Goal: Task Accomplishment & Management: Manage account settings

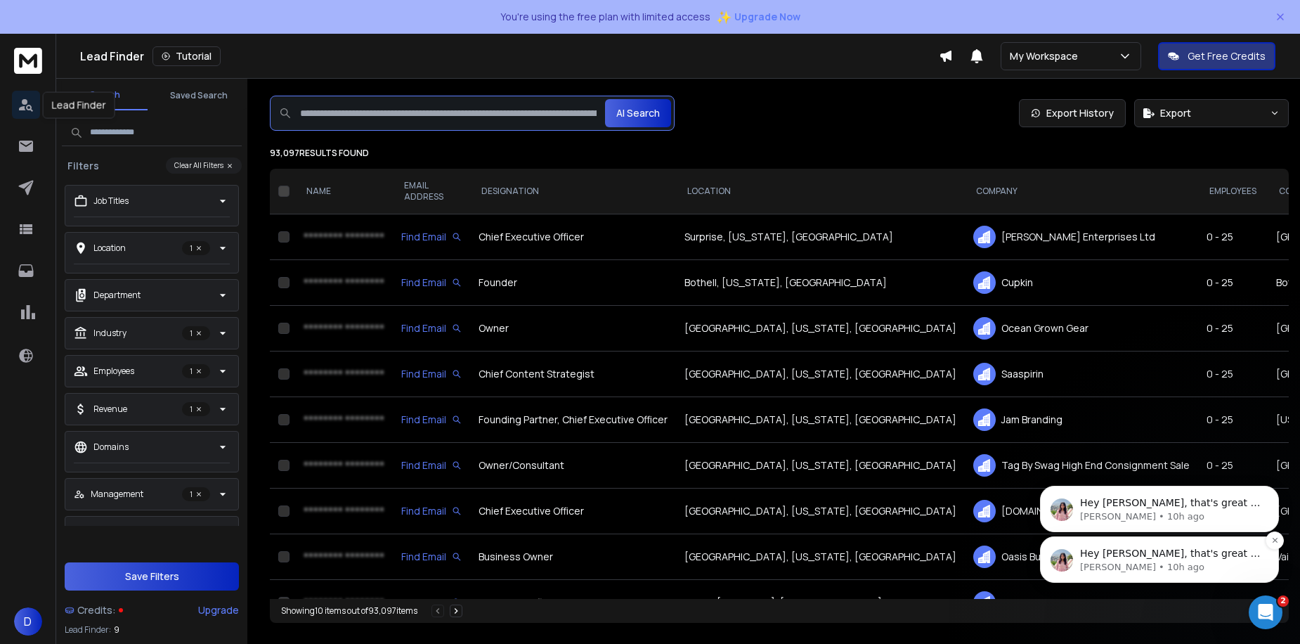
click at [1173, 559] on span "Hey Drew, that's great to hear!" at bounding box center [1170, 559] width 181 height 25
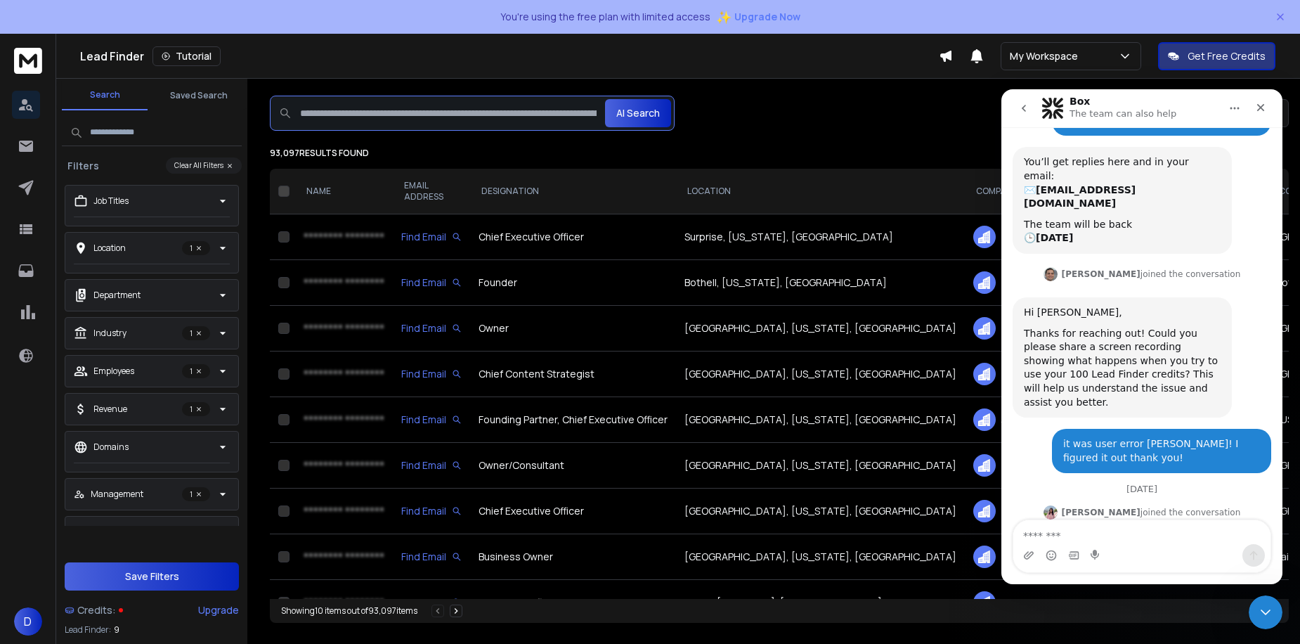
scroll to position [145, 0]
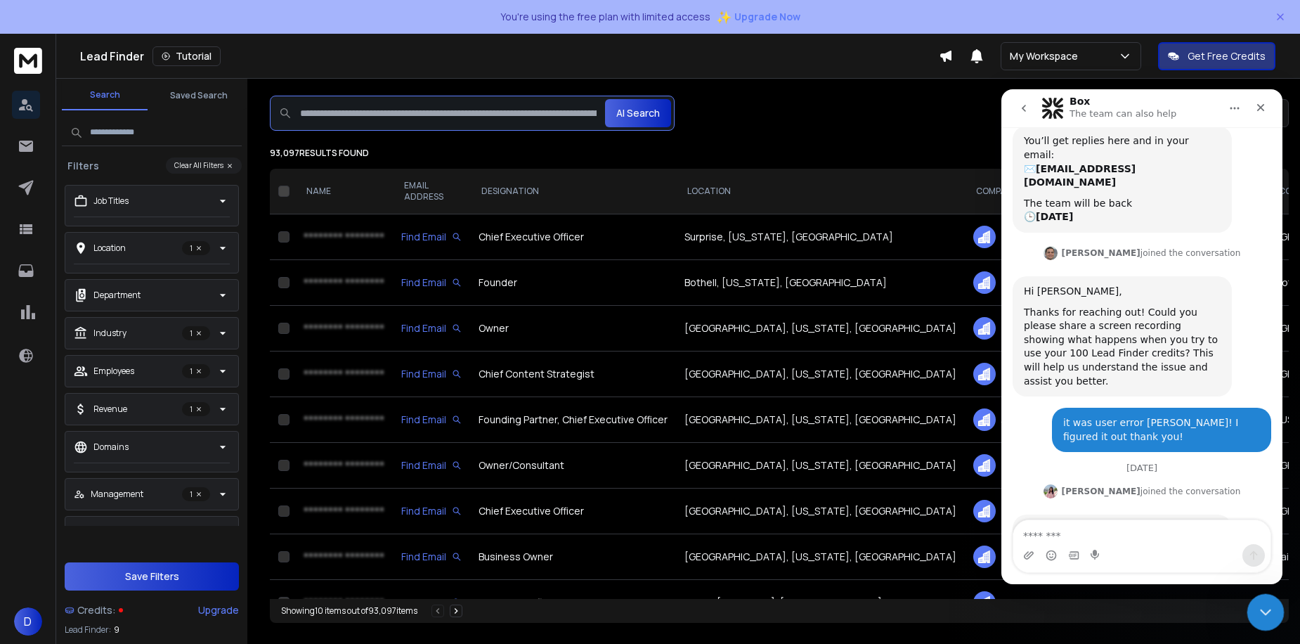
click at [1263, 615] on icon "Close Intercom Messenger" at bounding box center [1263, 609] width 17 height 17
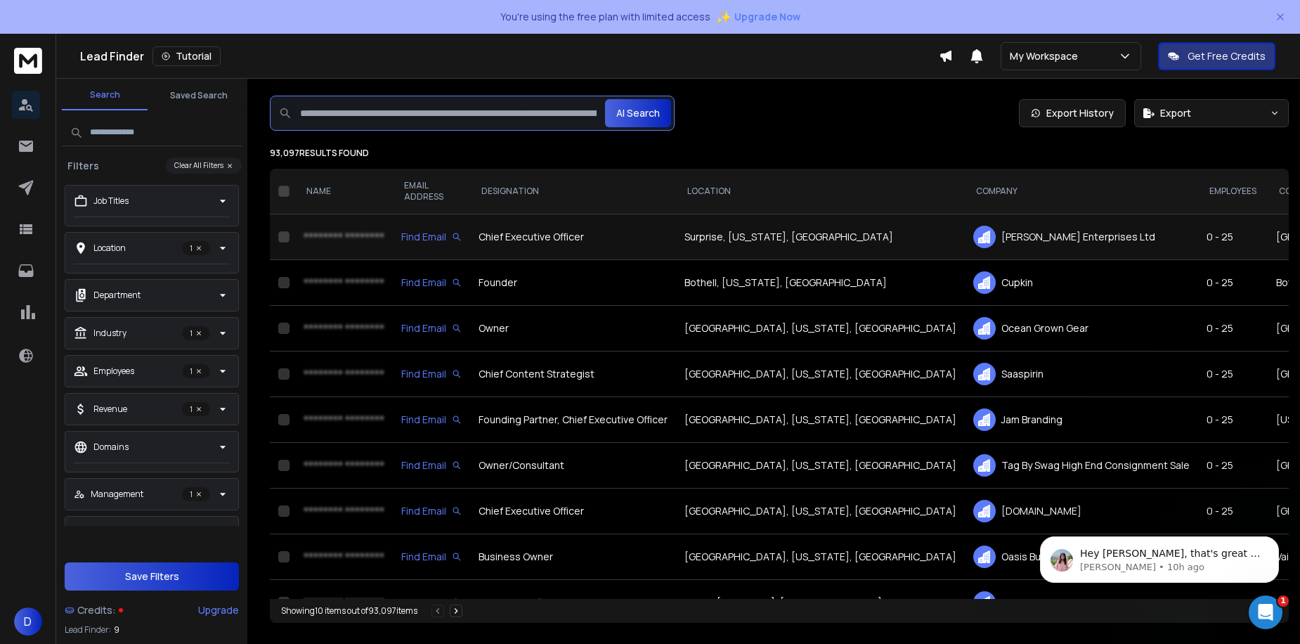
scroll to position [0, 0]
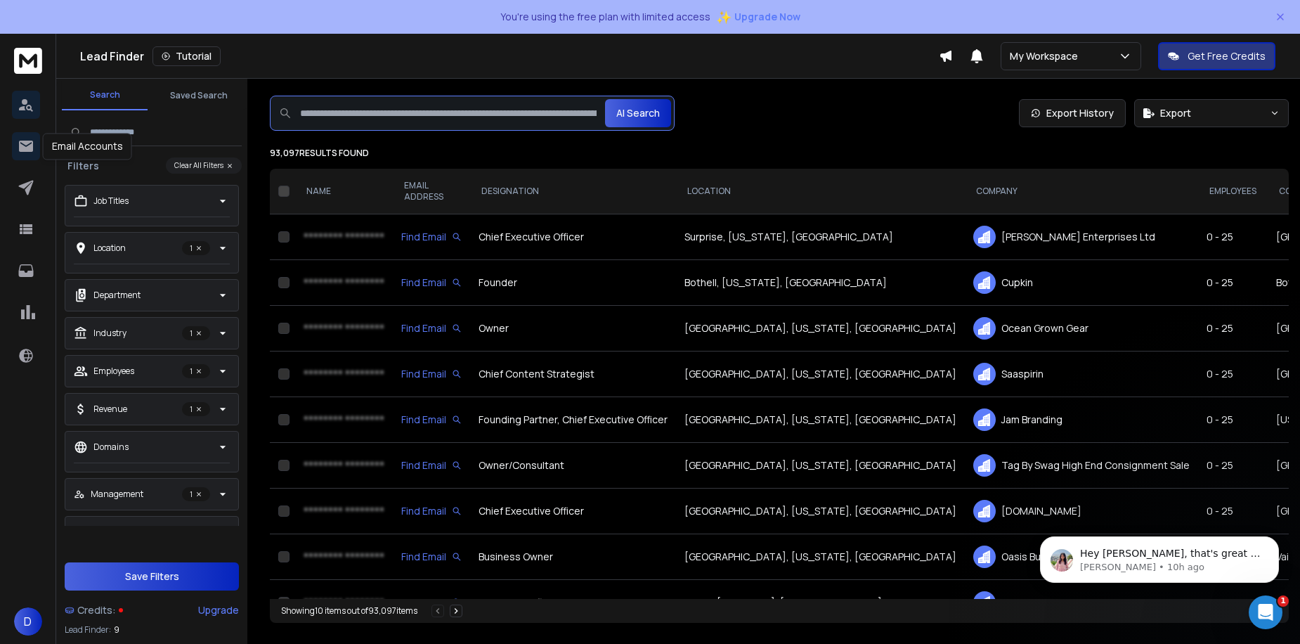
click at [25, 150] on icon at bounding box center [26, 146] width 14 height 11
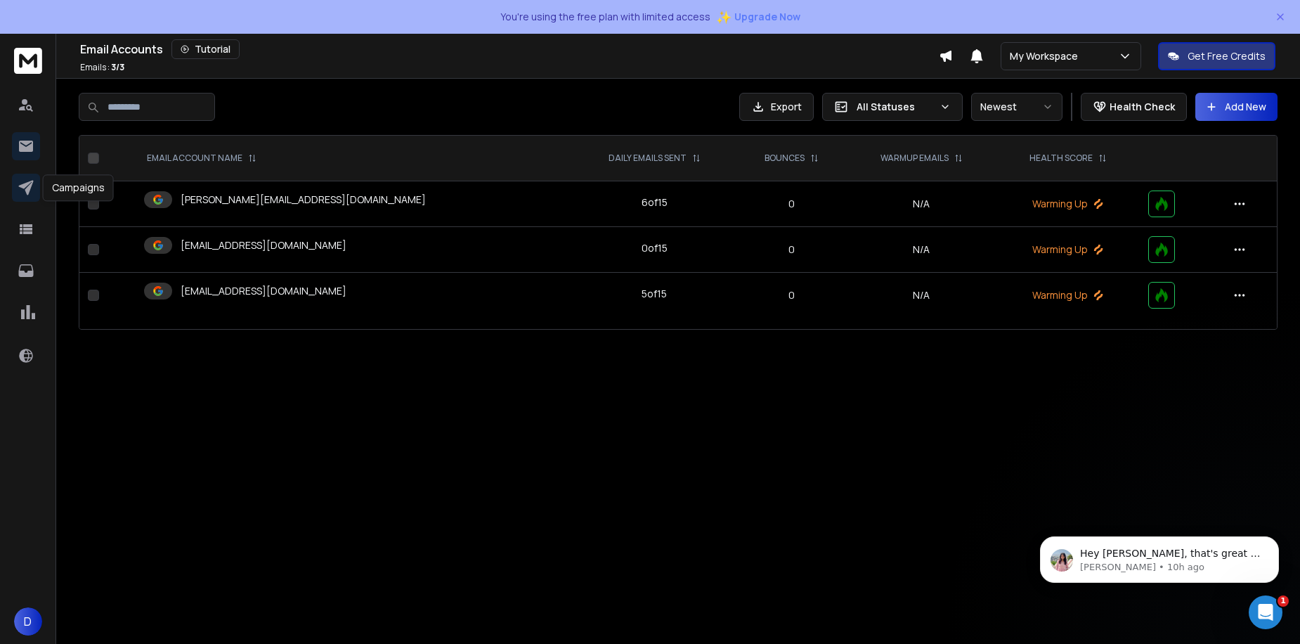
click at [27, 184] on icon at bounding box center [25, 188] width 15 height 15
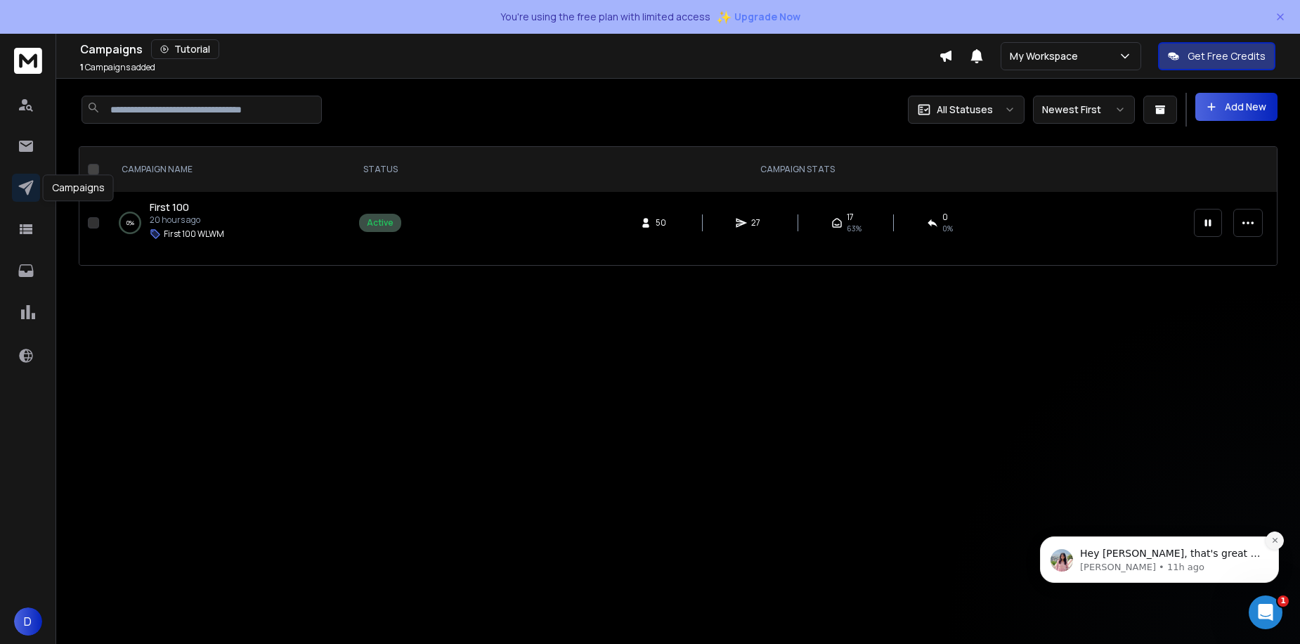
click at [1275, 536] on icon "Dismiss notification" at bounding box center [1275, 540] width 8 height 8
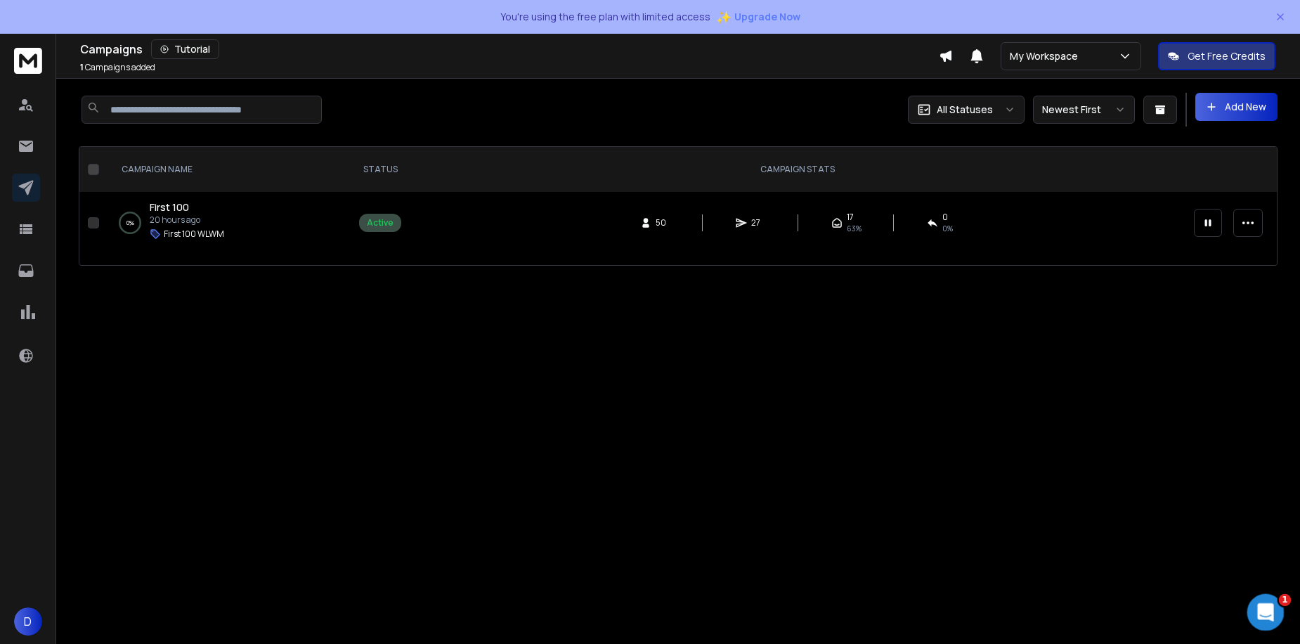
click at [1271, 608] on icon "Open Intercom Messenger" at bounding box center [1263, 610] width 23 height 23
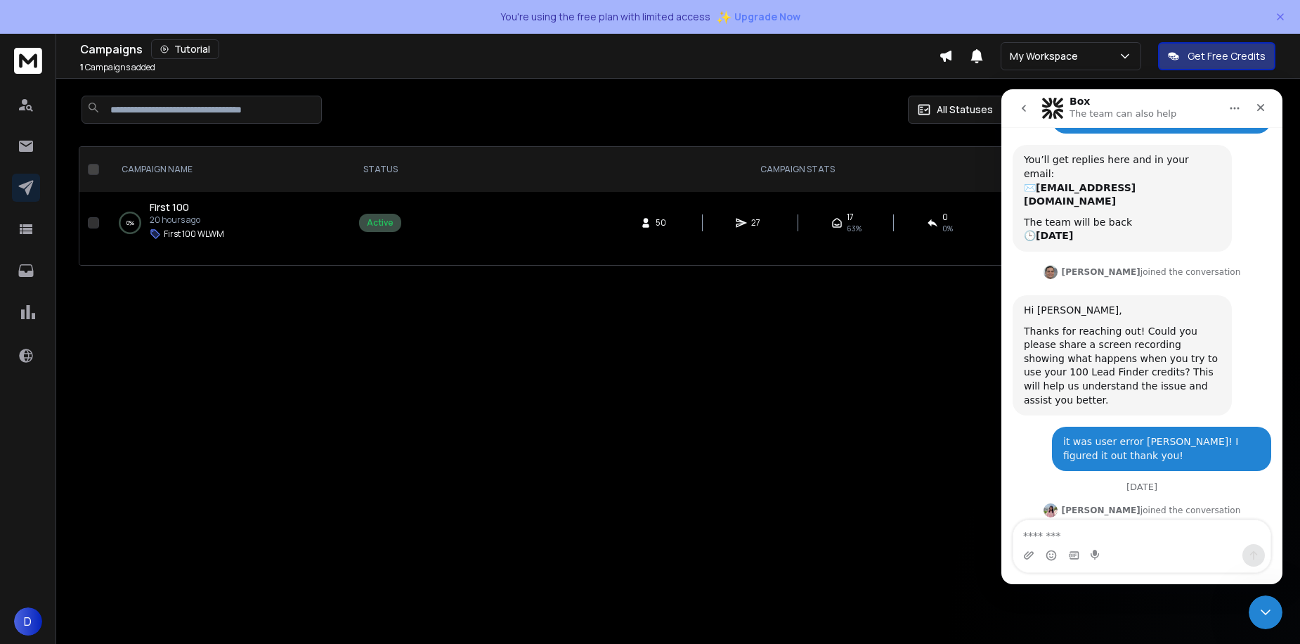
scroll to position [145, 0]
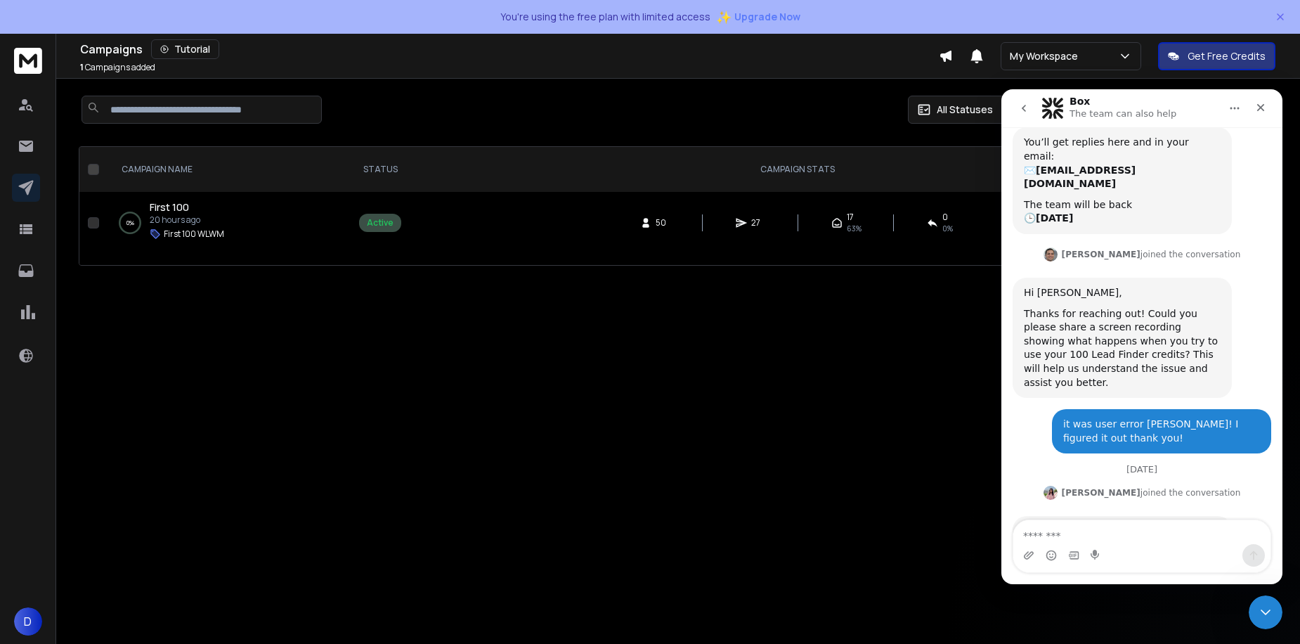
click at [1150, 528] on textarea "Message…" at bounding box center [1141, 532] width 257 height 24
click at [1267, 611] on icon "Close Intercom Messenger" at bounding box center [1263, 609] width 17 height 17
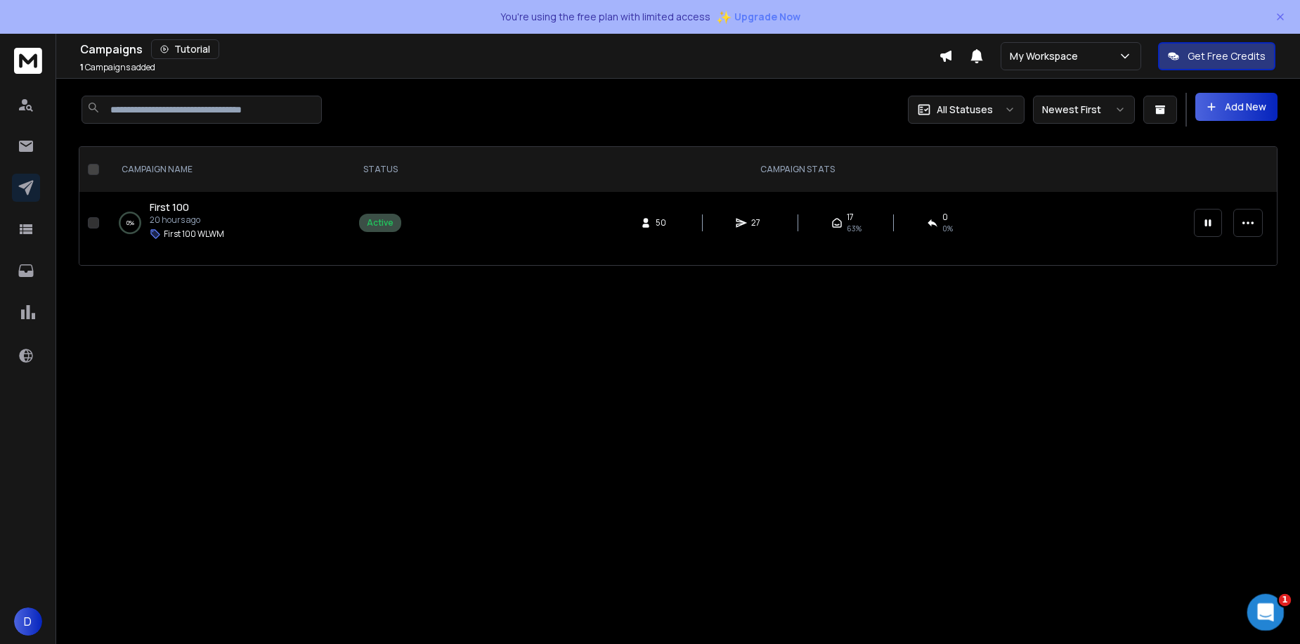
click at [1270, 603] on div "Open Intercom Messenger" at bounding box center [1263, 610] width 46 height 46
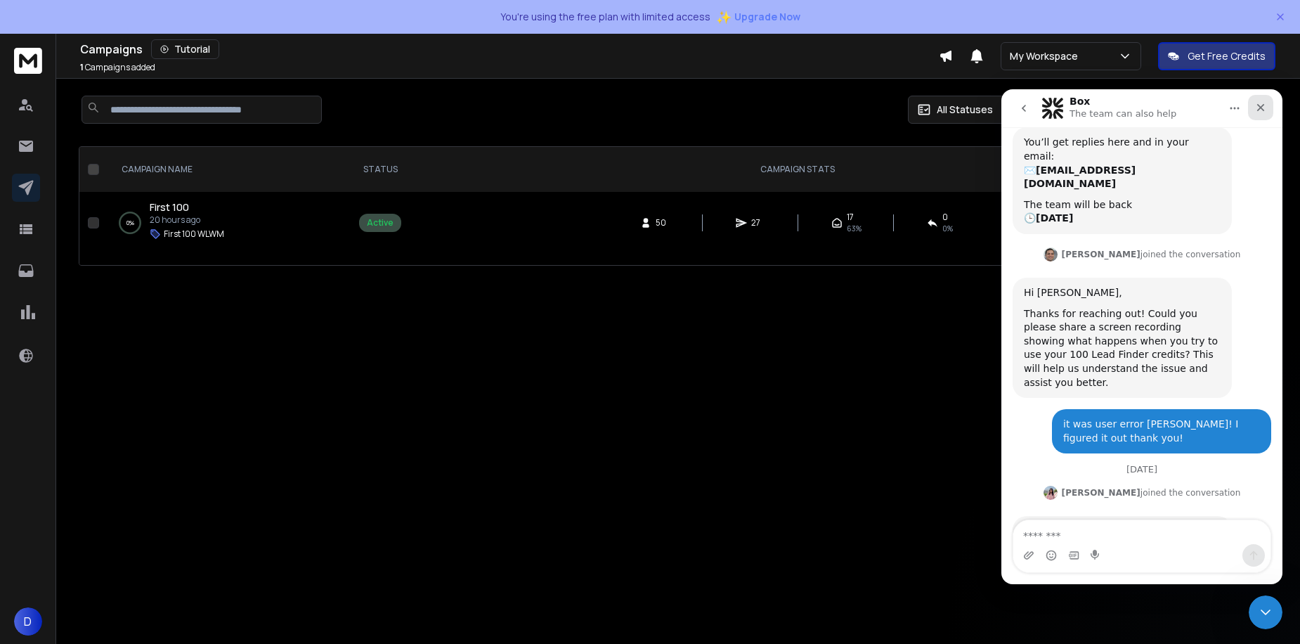
click at [1265, 106] on icon "Close" at bounding box center [1260, 107] width 11 height 11
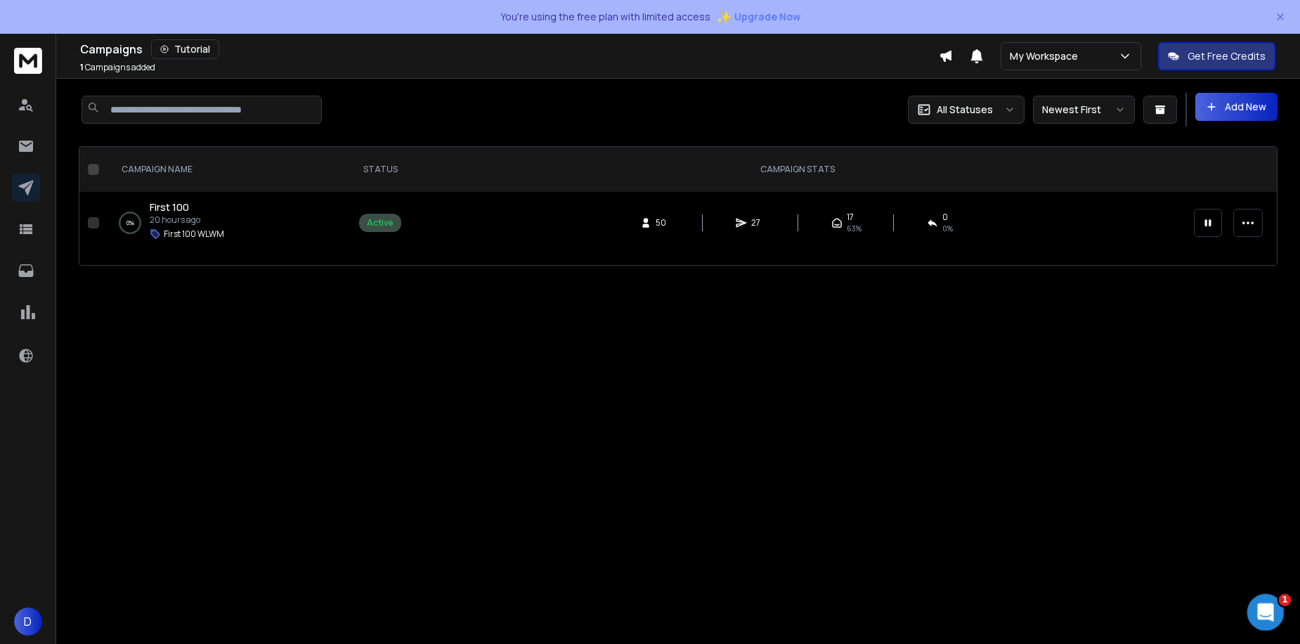
click at [1270, 621] on div "Open Intercom Messenger" at bounding box center [1263, 610] width 46 height 46
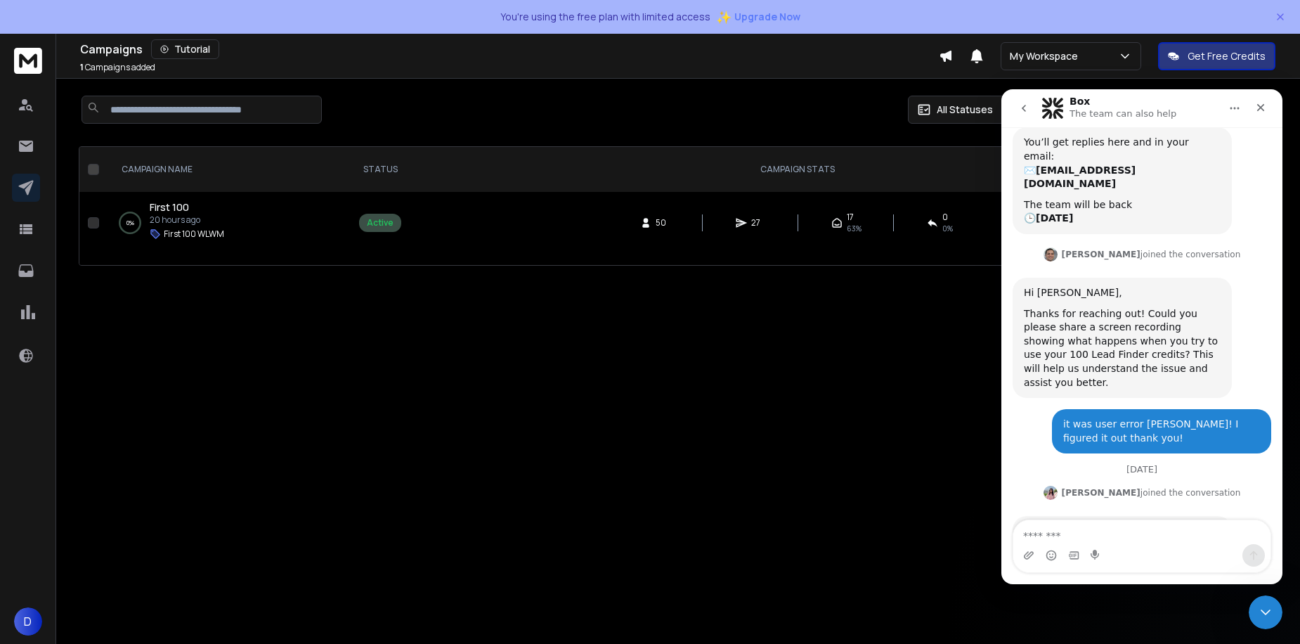
click at [1183, 516] on div "Hey Drew, that's great to hear! Lakshita • 11h ago" at bounding box center [1141, 553] width 259 height 75
click at [1126, 517] on div "Hey Drew, that's great to hear! Lakshita • 11h ago" at bounding box center [1141, 553] width 259 height 75
click at [1112, 528] on textarea "Message…" at bounding box center [1141, 532] width 257 height 24
click at [1261, 106] on icon "Close" at bounding box center [1261, 108] width 8 height 8
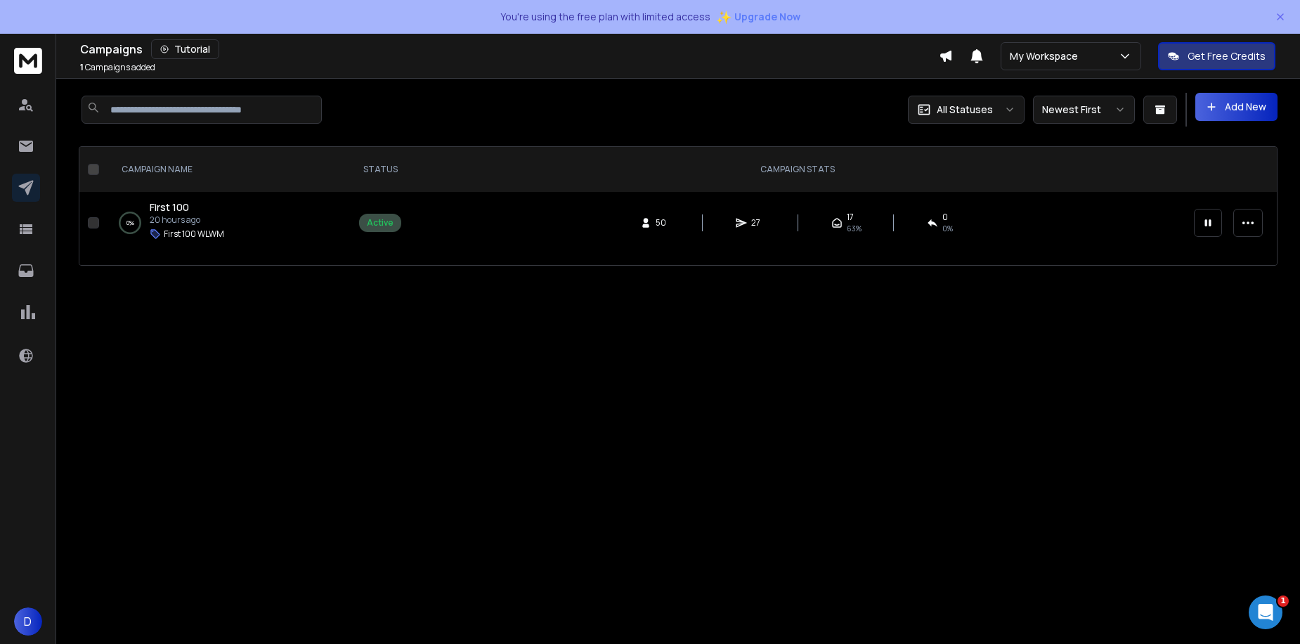
click at [719, 315] on div "Campaigns 1 Campaigns Added All Statuses Newest First Add New CAMPAIGN NAME STA…" at bounding box center [678, 415] width 1199 height 644
click at [852, 224] on span "64 %" at bounding box center [854, 228] width 15 height 11
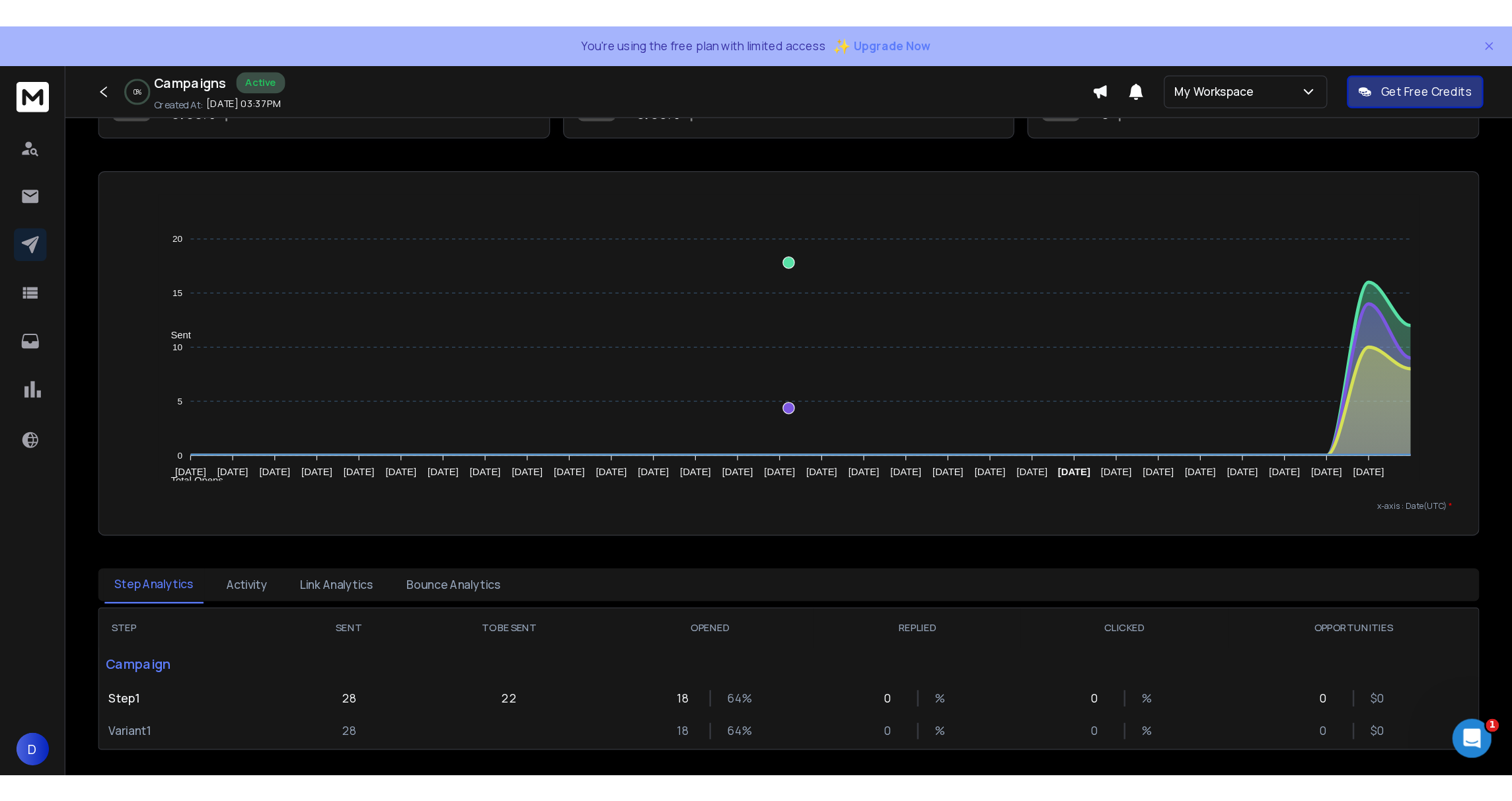
scroll to position [181, 0]
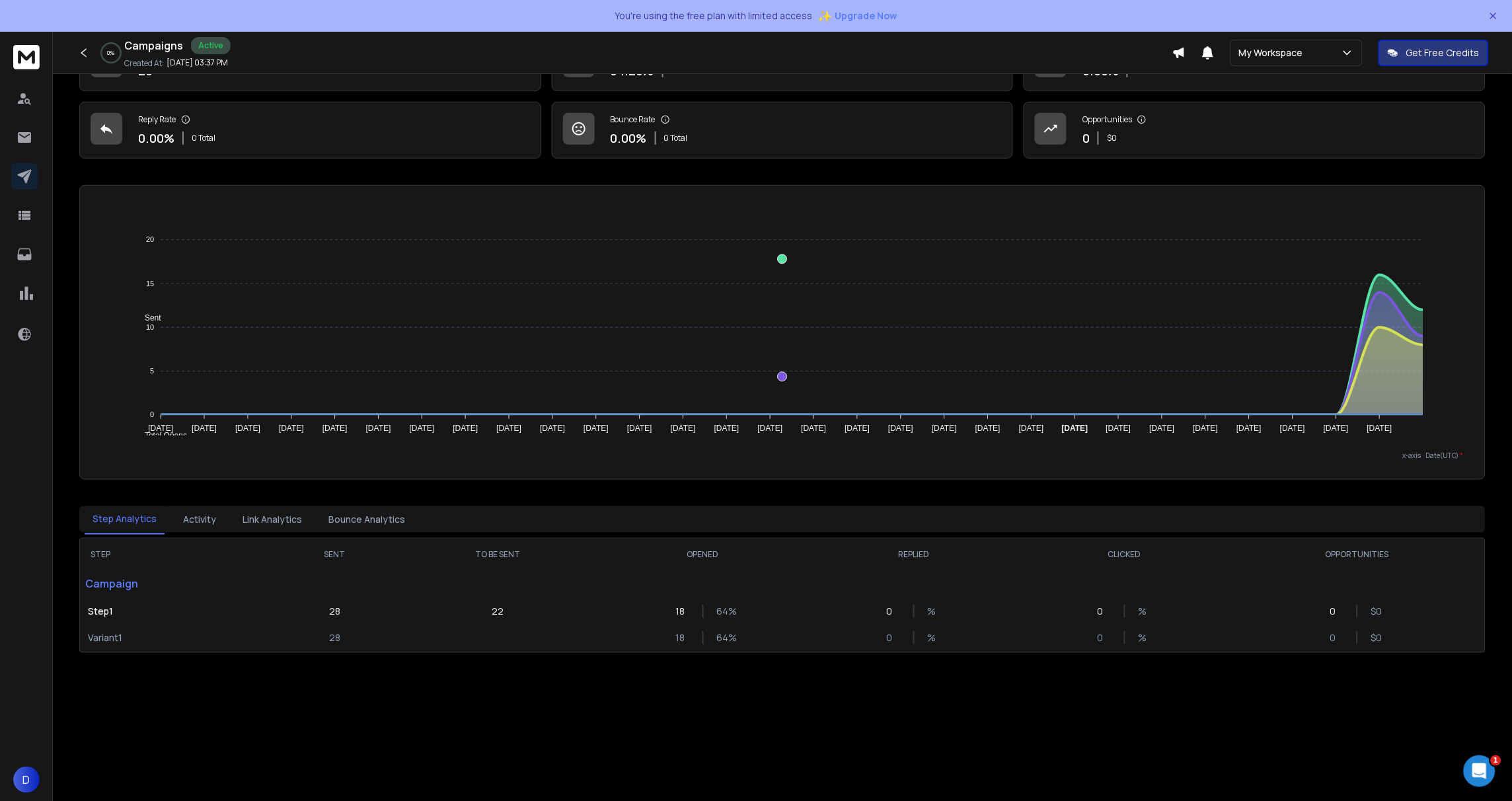
click at [1221, 14] on icon "Close notification" at bounding box center [1492, 15] width 10 height 10
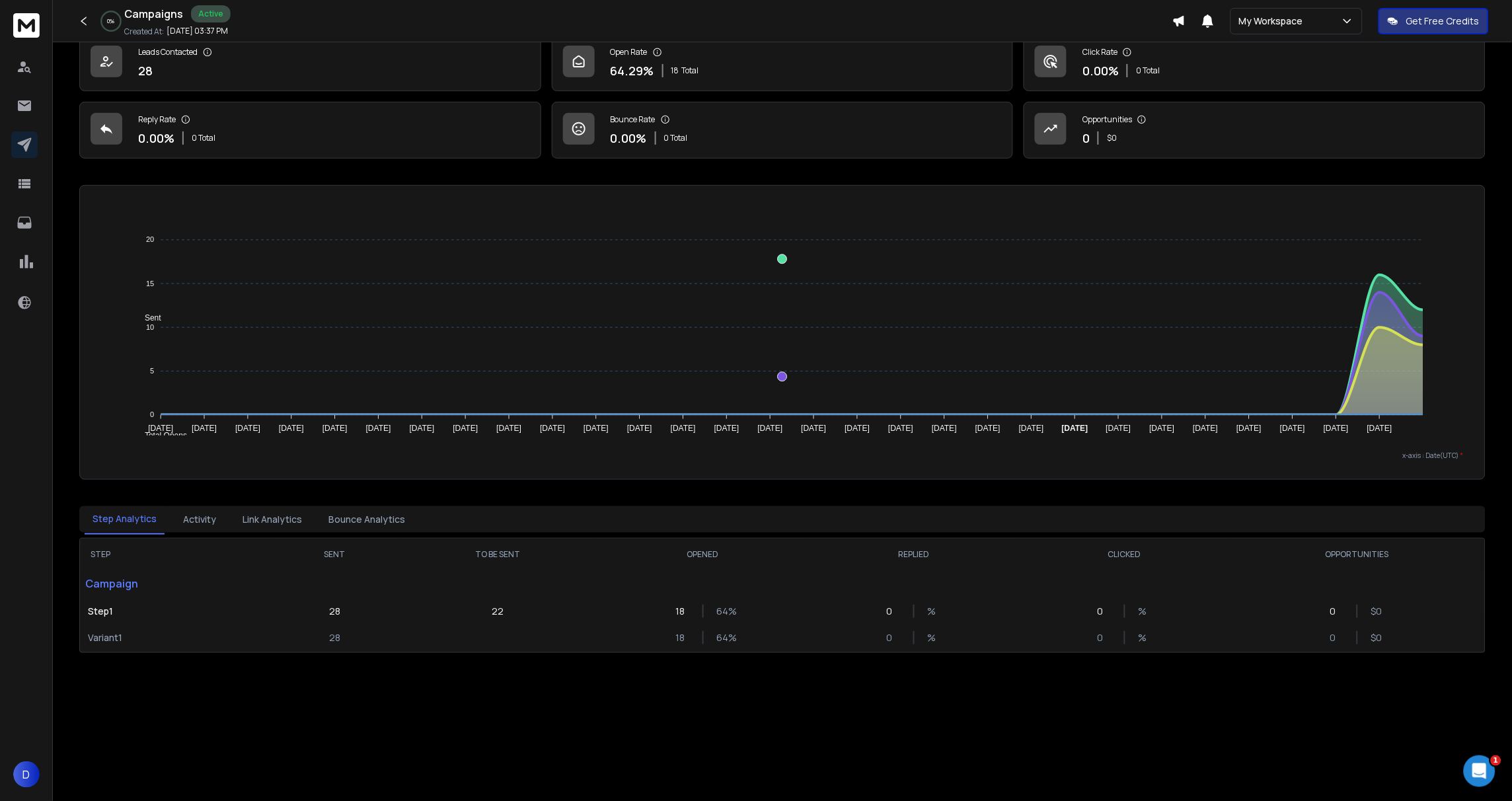
scroll to position [0, 0]
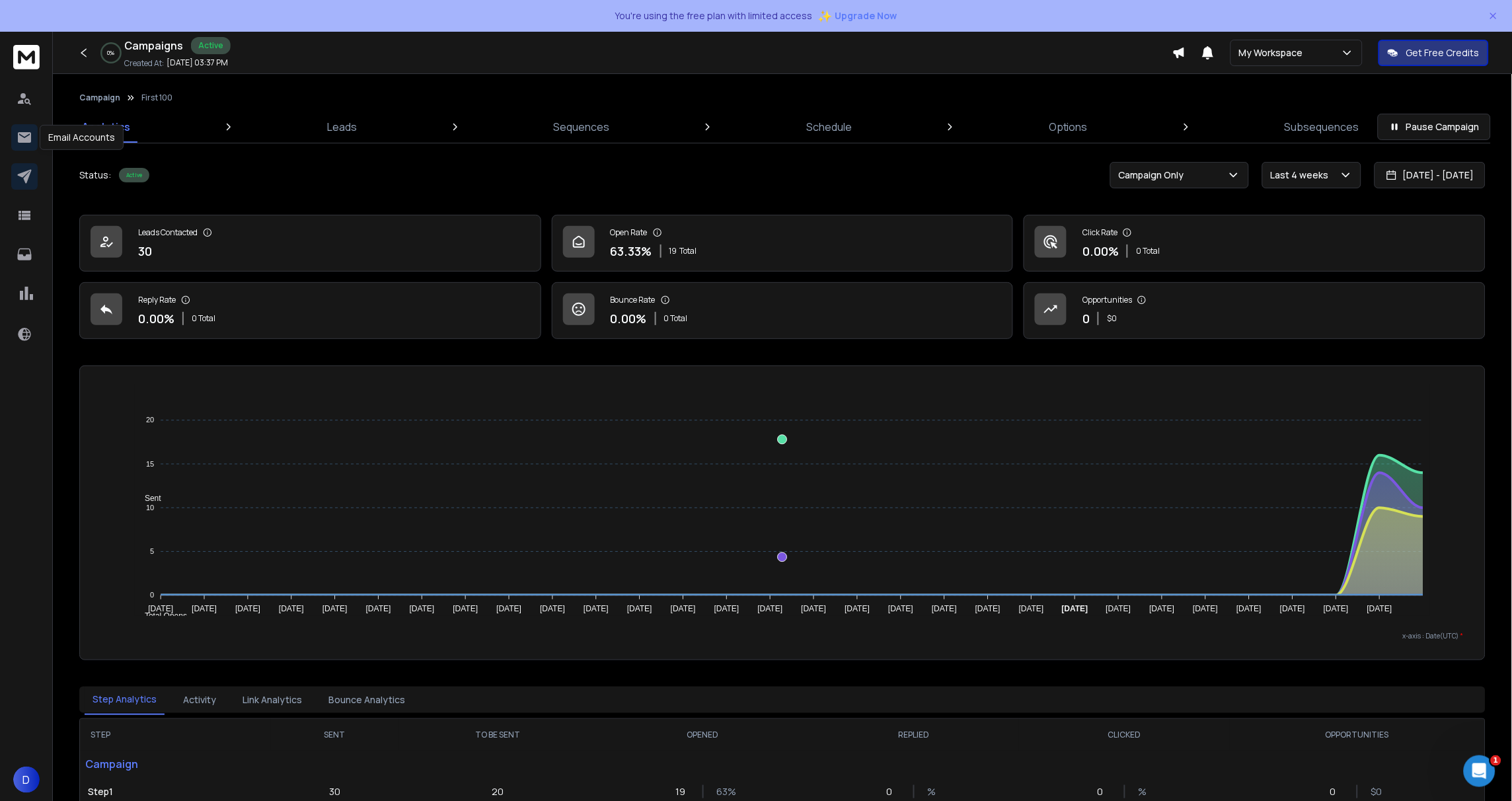
click at [27, 141] on icon at bounding box center [24, 137] width 13 height 10
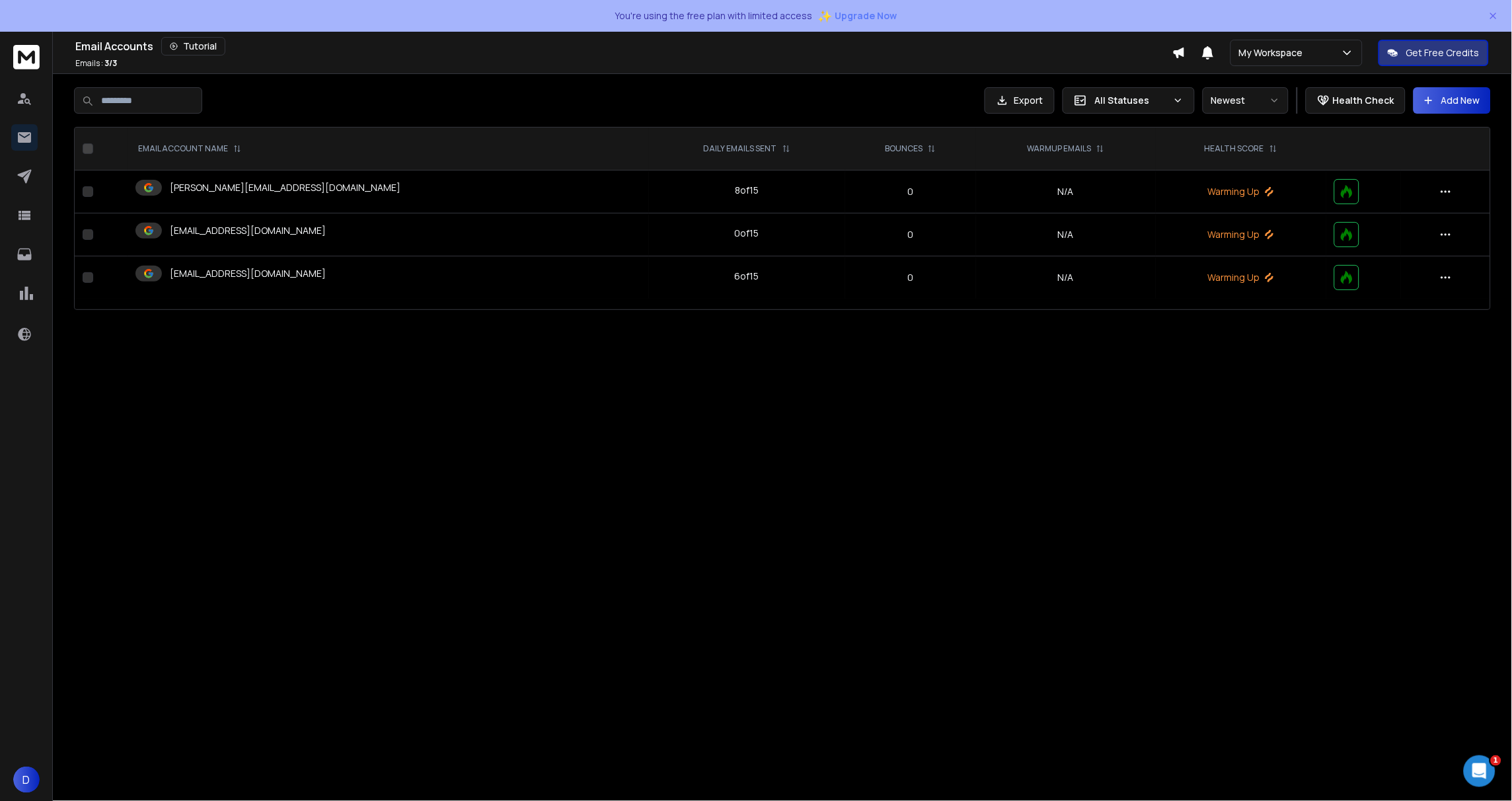
click at [1005, 186] on td "N/A" at bounding box center [1065, 192] width 179 height 43
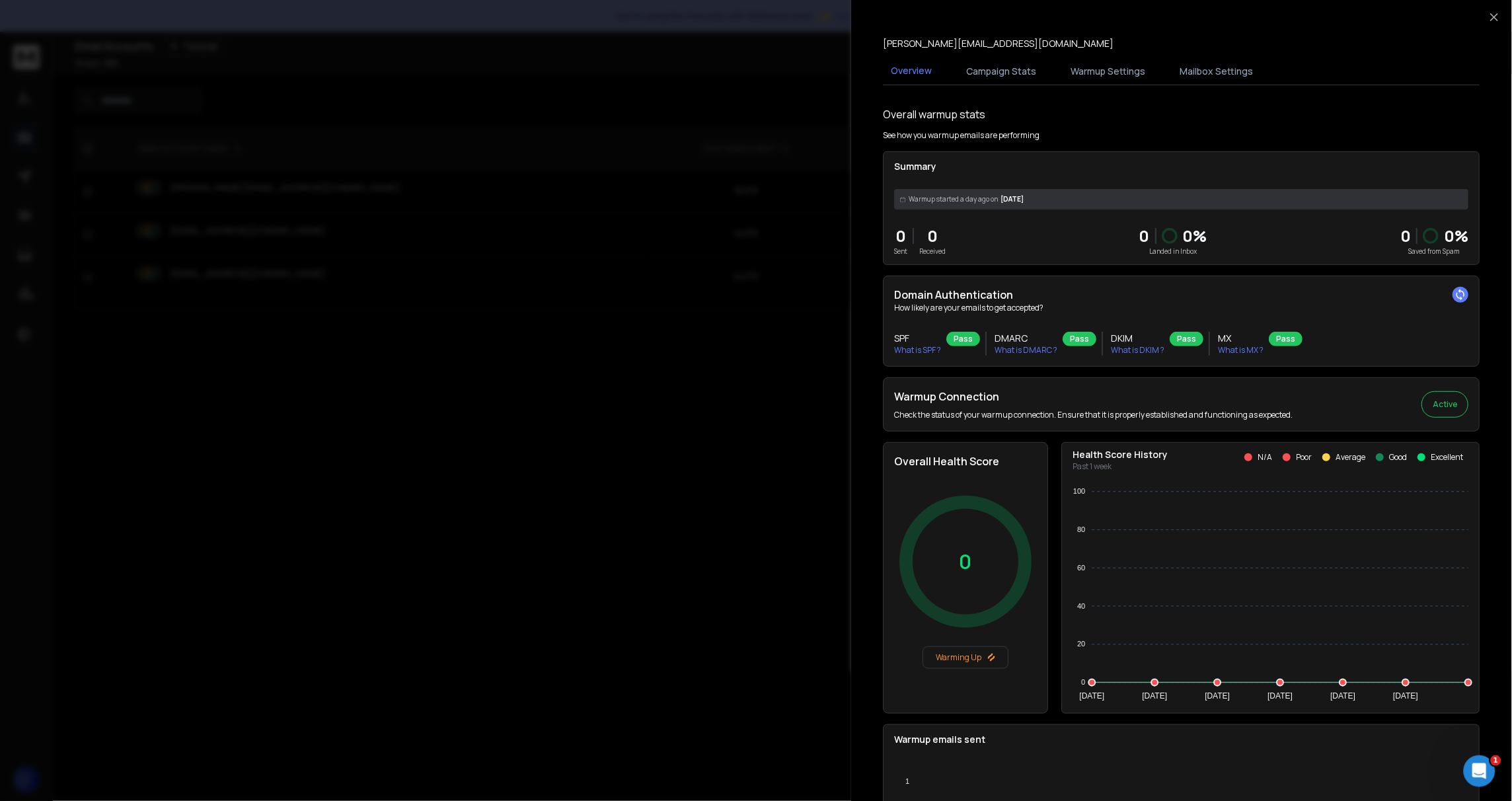
click at [1108, 74] on button "Warmup Settings" at bounding box center [1108, 71] width 90 height 29
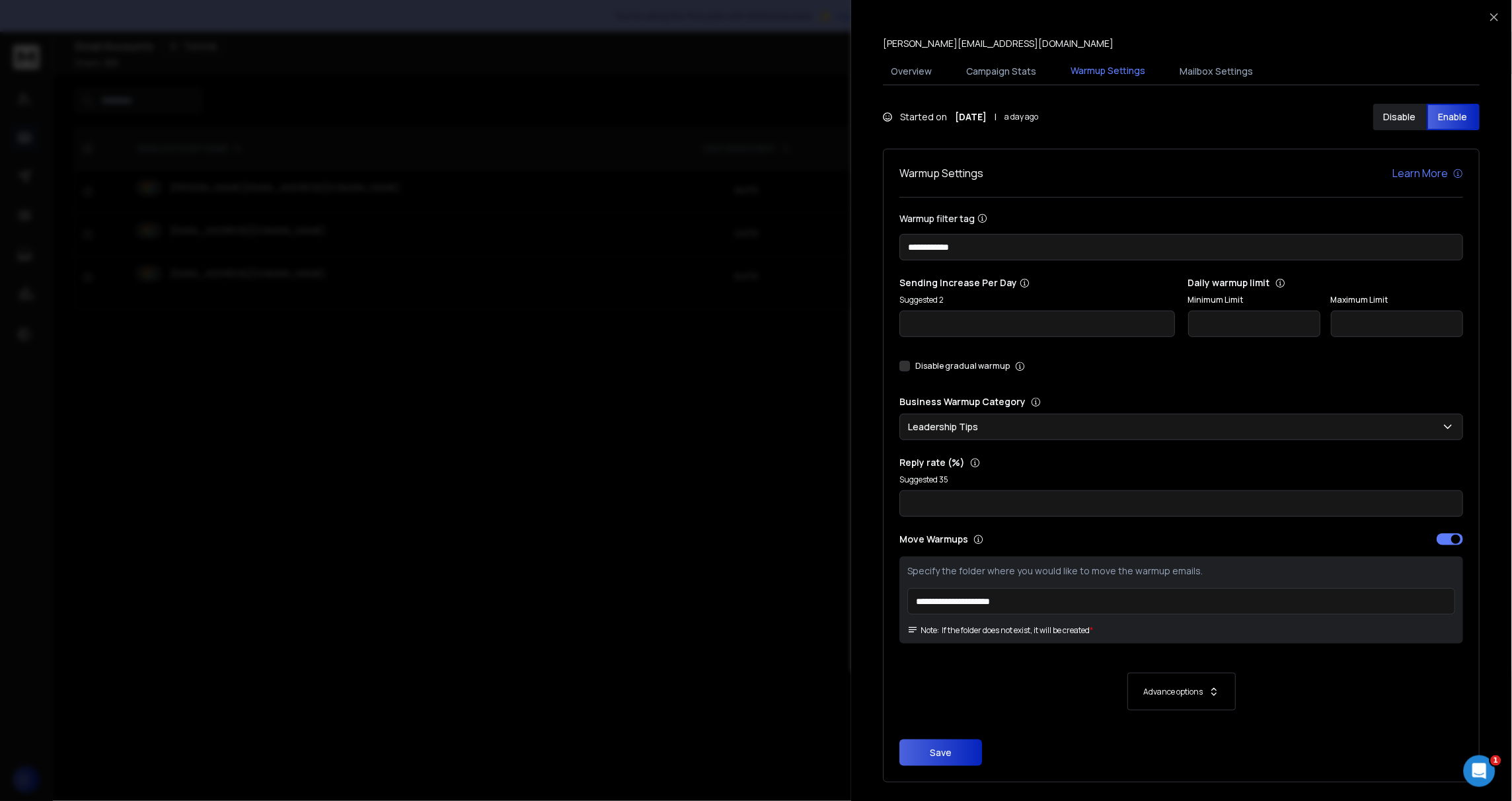
click at [921, 71] on button "Overview" at bounding box center [911, 71] width 56 height 29
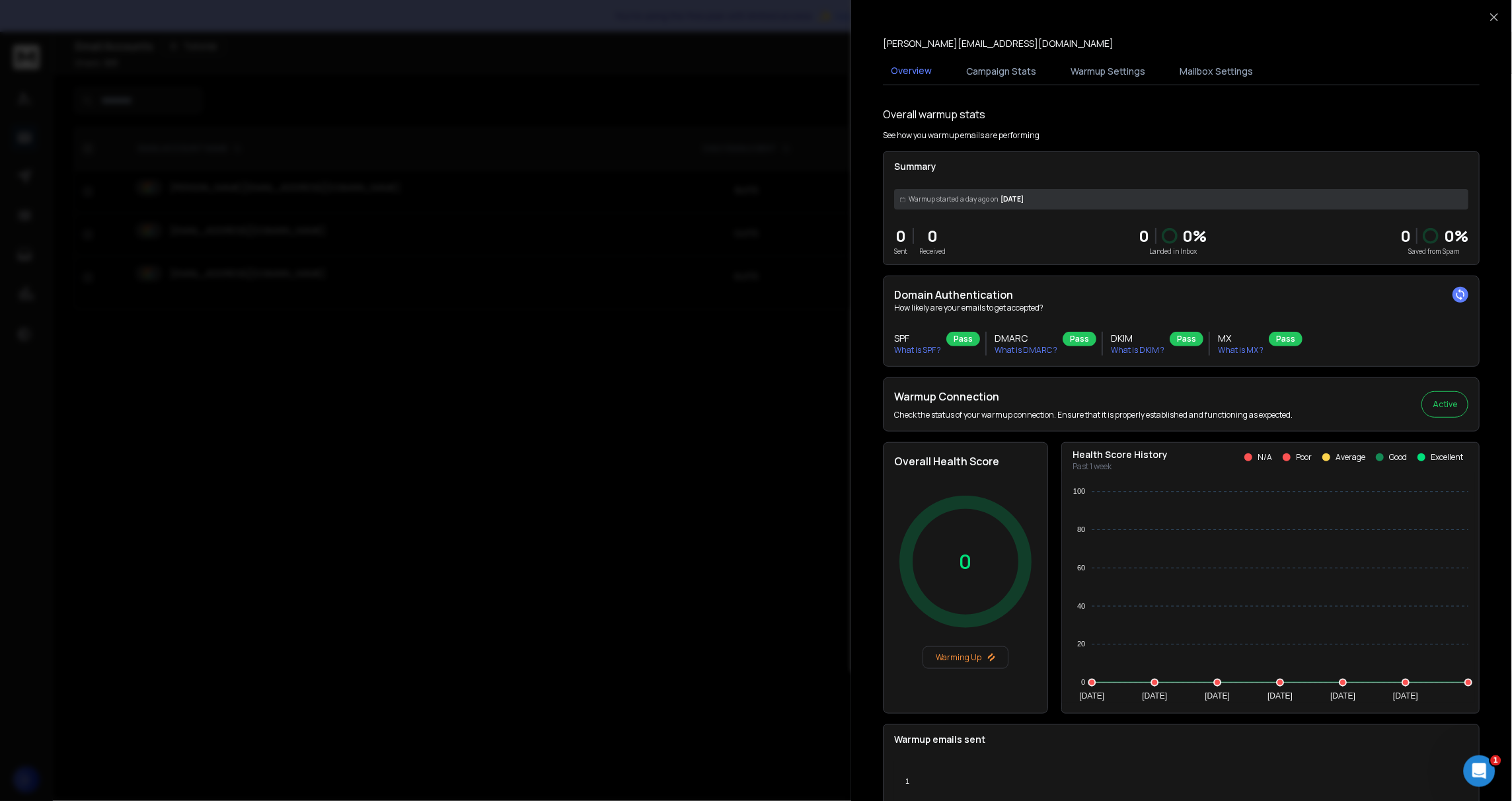
click at [995, 72] on button "Campaign Stats" at bounding box center [1000, 71] width 86 height 29
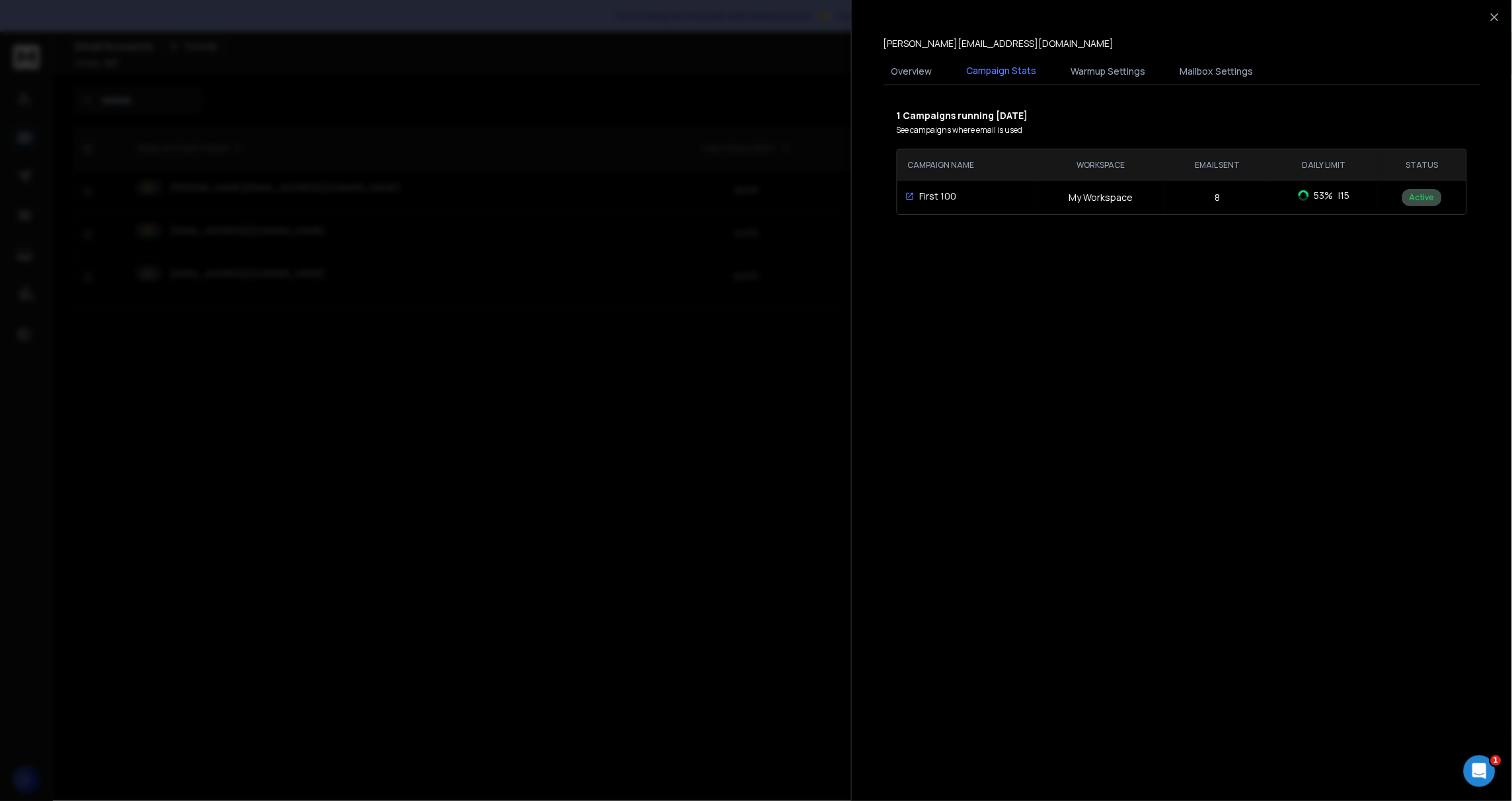
click at [1119, 74] on button "Warmup Settings" at bounding box center [1108, 71] width 90 height 29
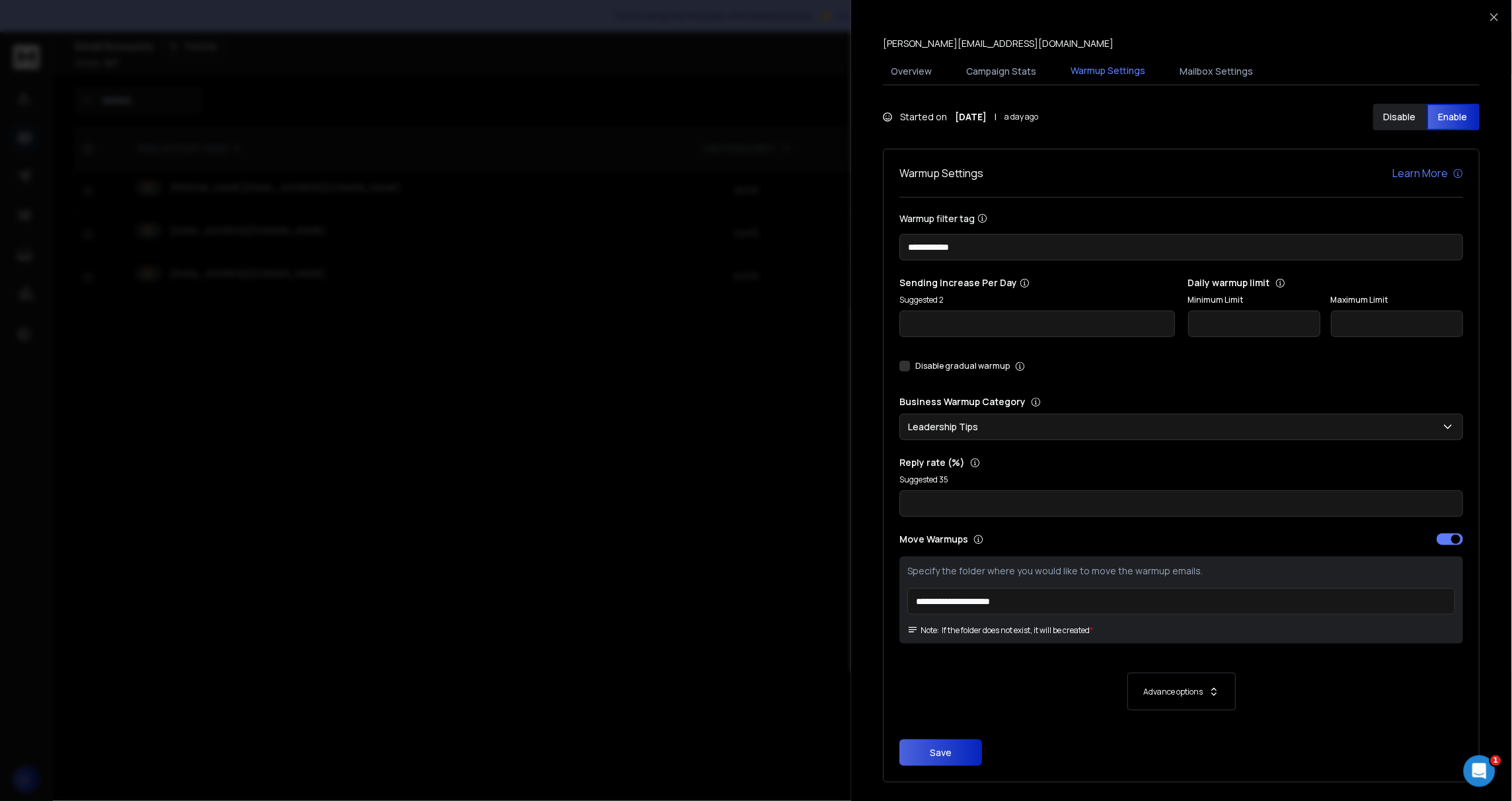
scroll to position [18, 0]
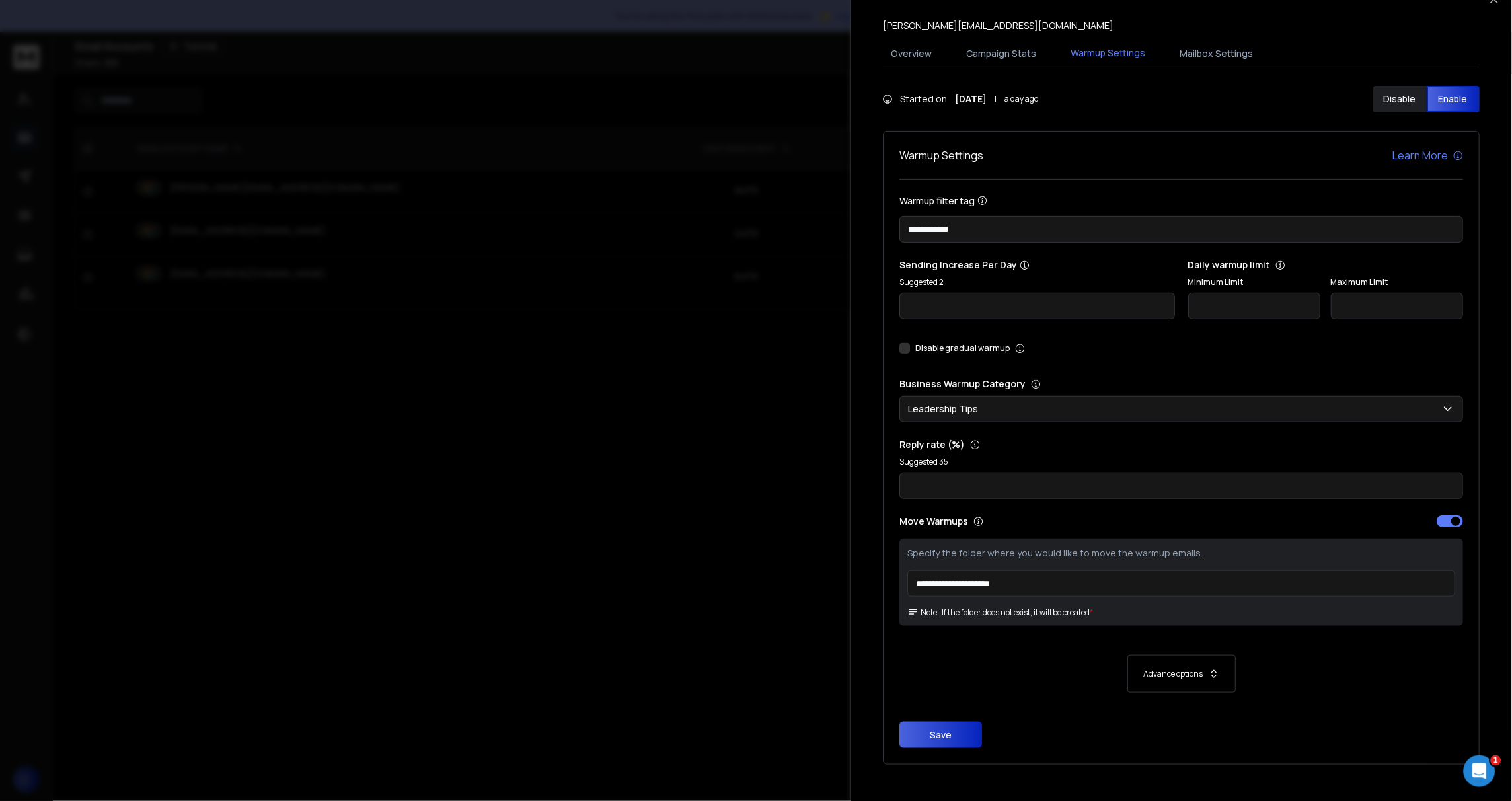
click at [1169, 676] on p "Advance options" at bounding box center [1173, 673] width 59 height 10
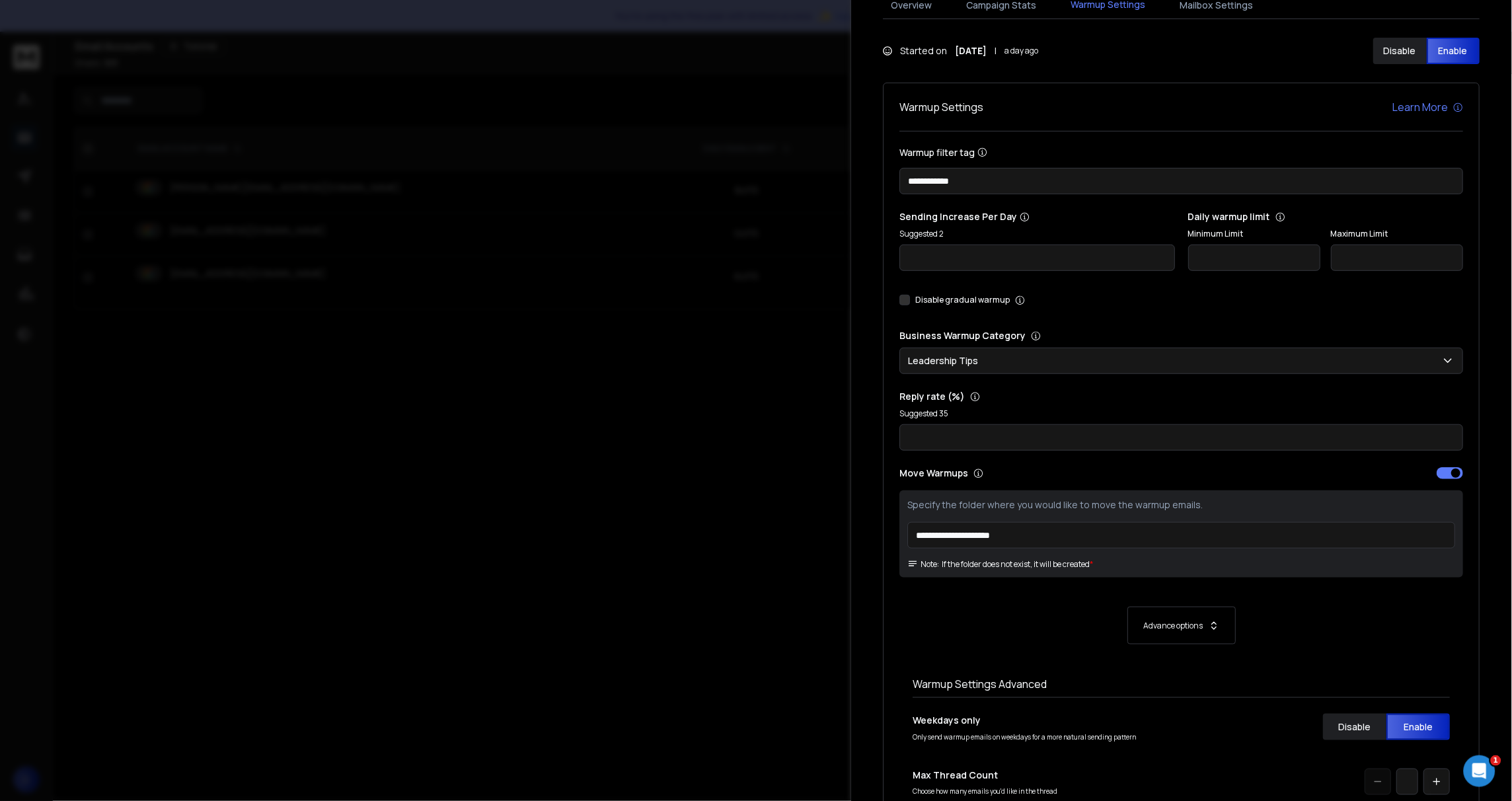
scroll to position [0, 0]
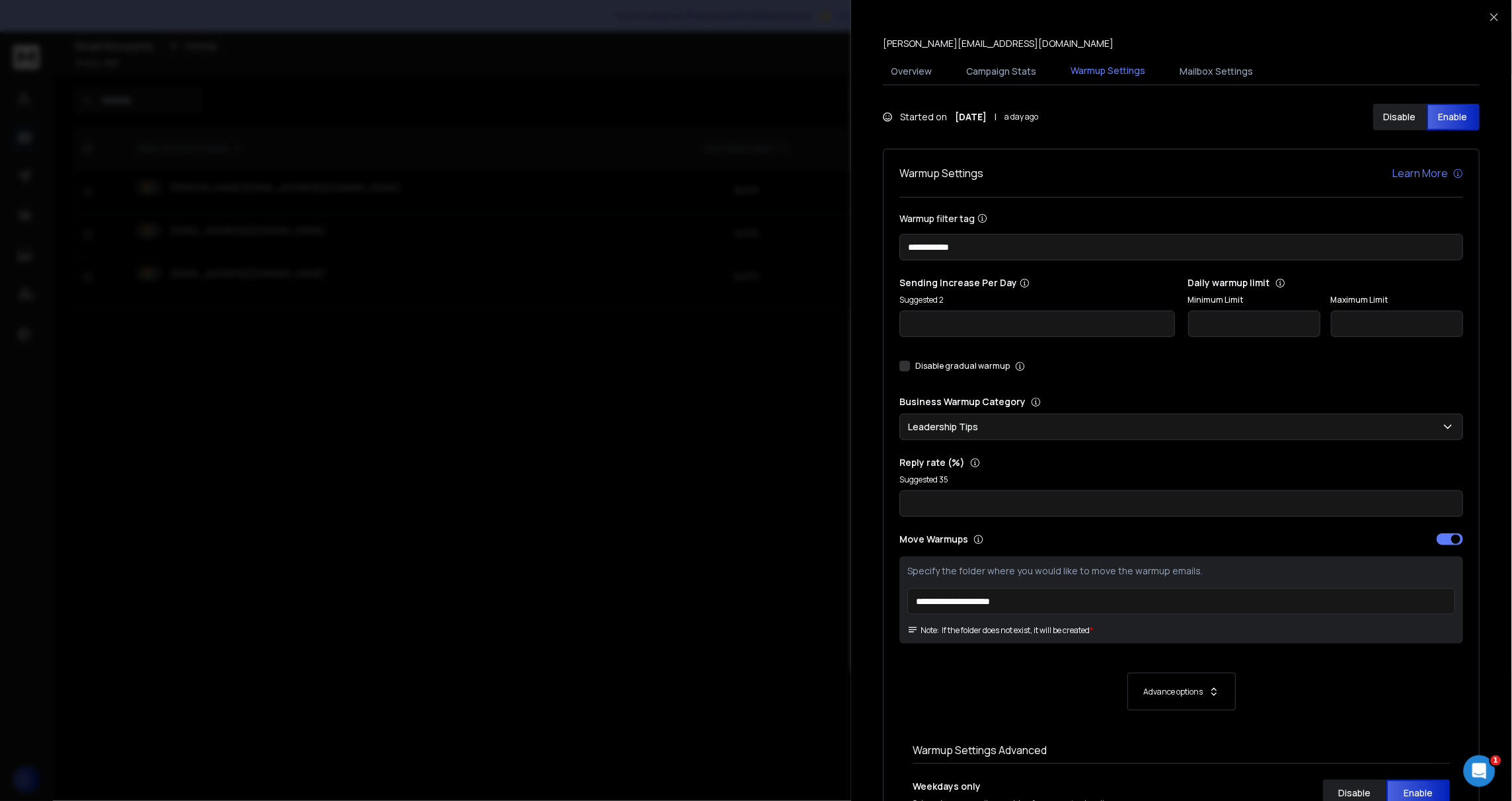
click at [912, 74] on button "Overview" at bounding box center [911, 71] width 56 height 29
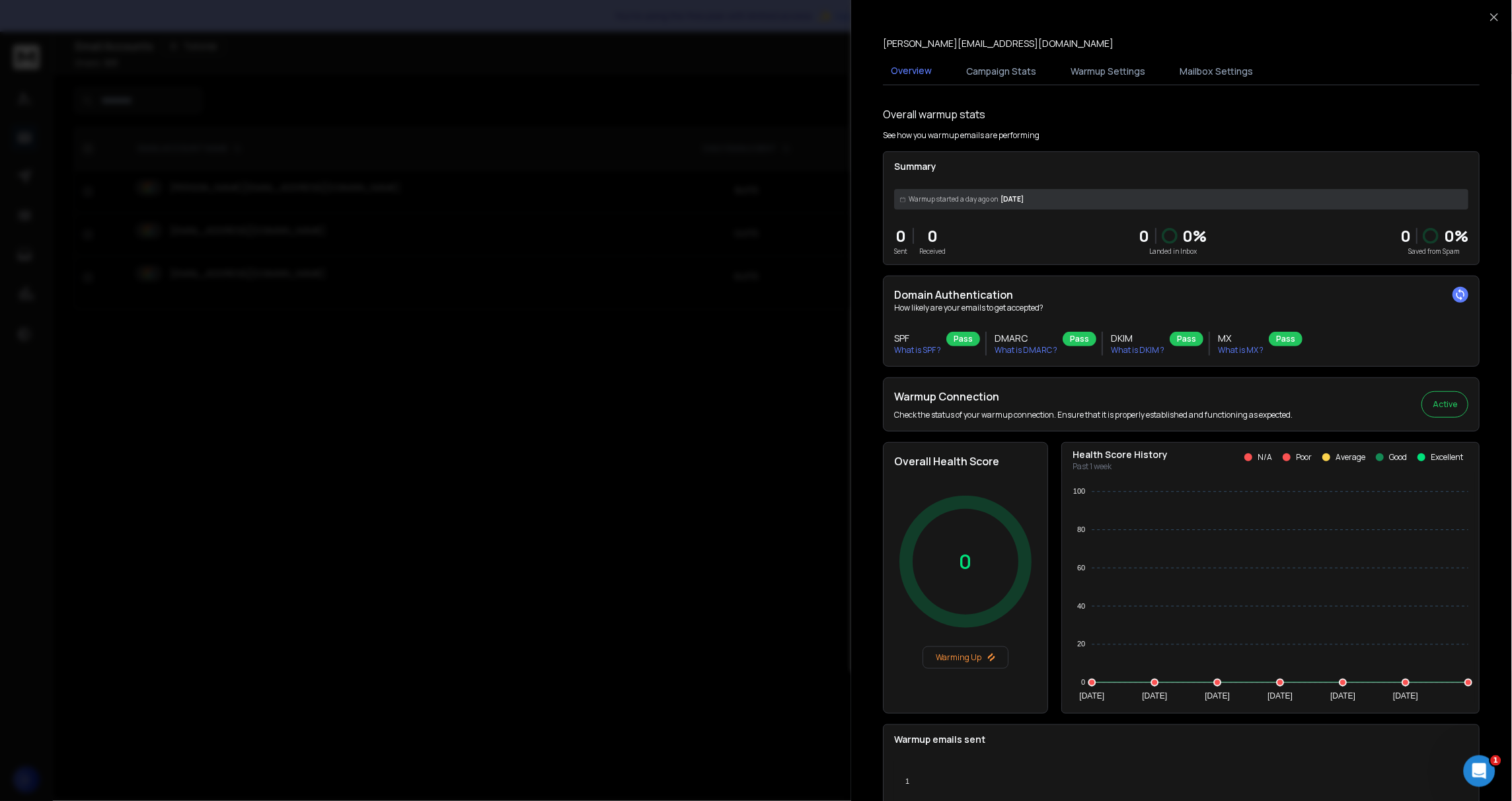
click at [1219, 68] on button "Mailbox Settings" at bounding box center [1216, 71] width 89 height 29
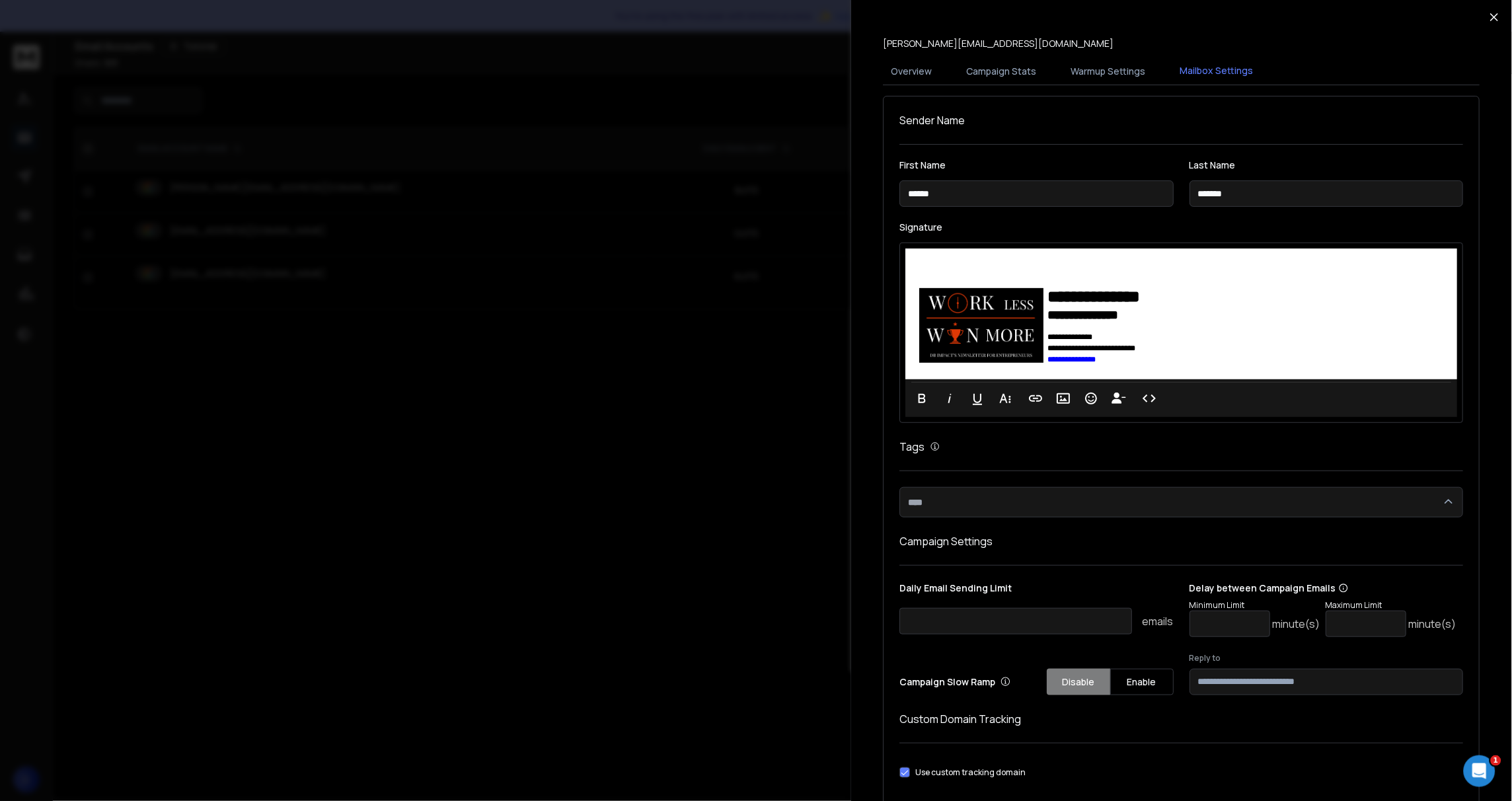
click at [1494, 17] on icon "button" at bounding box center [1494, 17] width 13 height 13
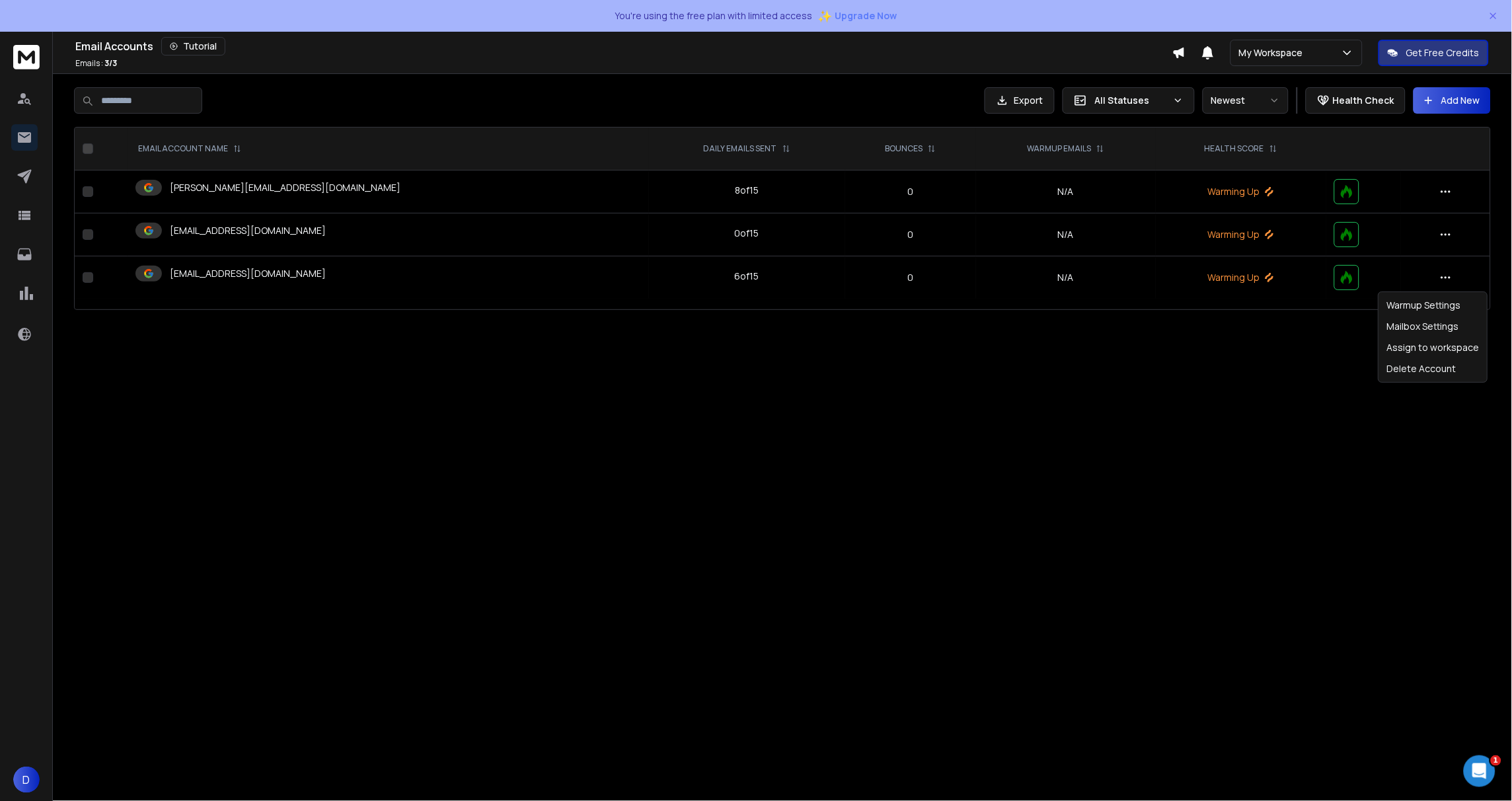
click at [1444, 276] on button at bounding box center [1445, 277] width 73 height 23
click at [1226, 392] on div "You're using the free plan with limited access ✨ Upgrade Now ReferralStack Unlo…" at bounding box center [756, 400] width 1512 height 801
click at [1050, 400] on div "You're using the free plan with limited access ✨ Upgrade Now ReferralStack Unlo…" at bounding box center [756, 400] width 1512 height 801
click at [21, 90] on icon at bounding box center [24, 98] width 16 height 16
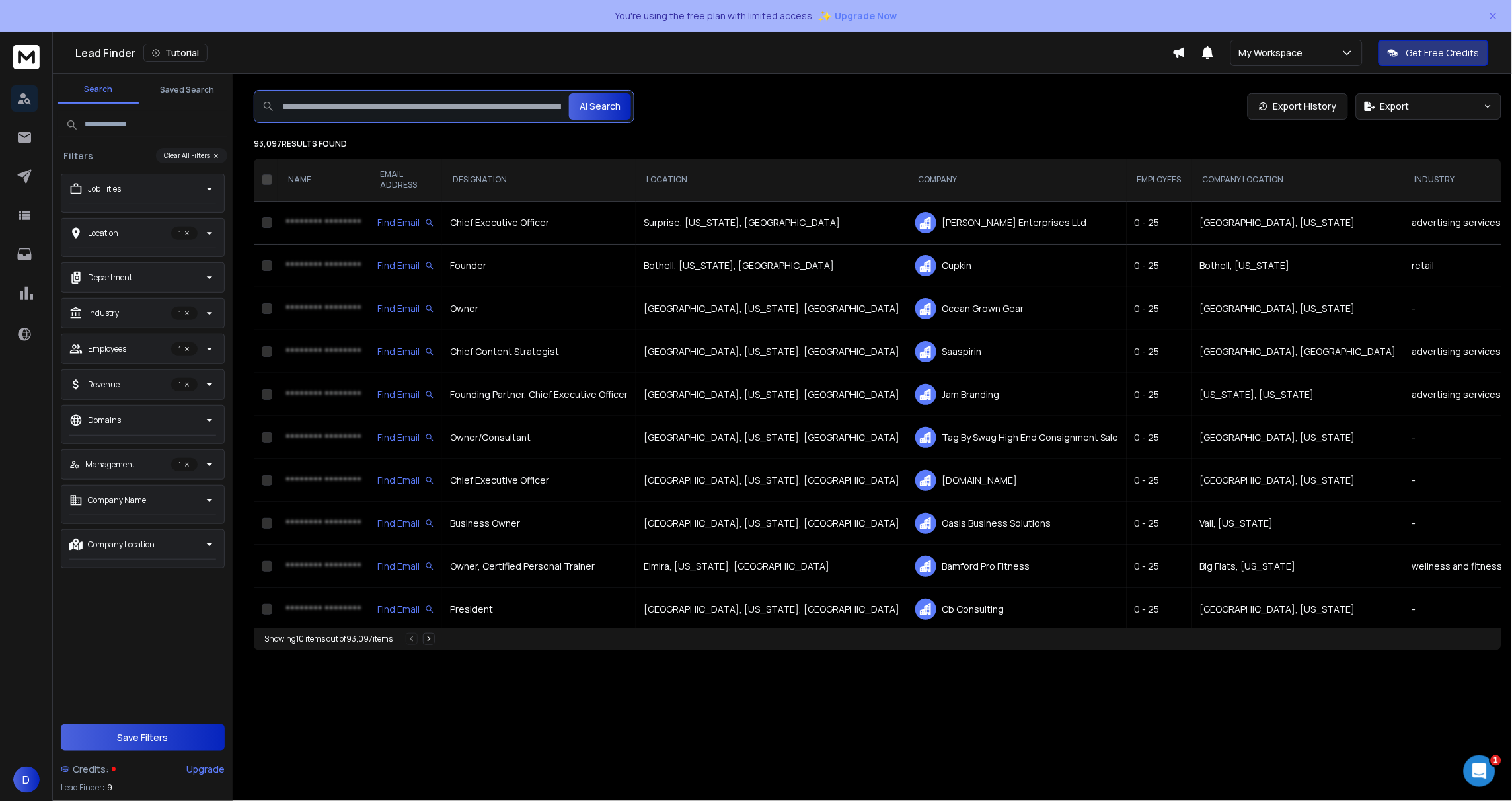
click at [28, 57] on icon at bounding box center [26, 57] width 26 height 24
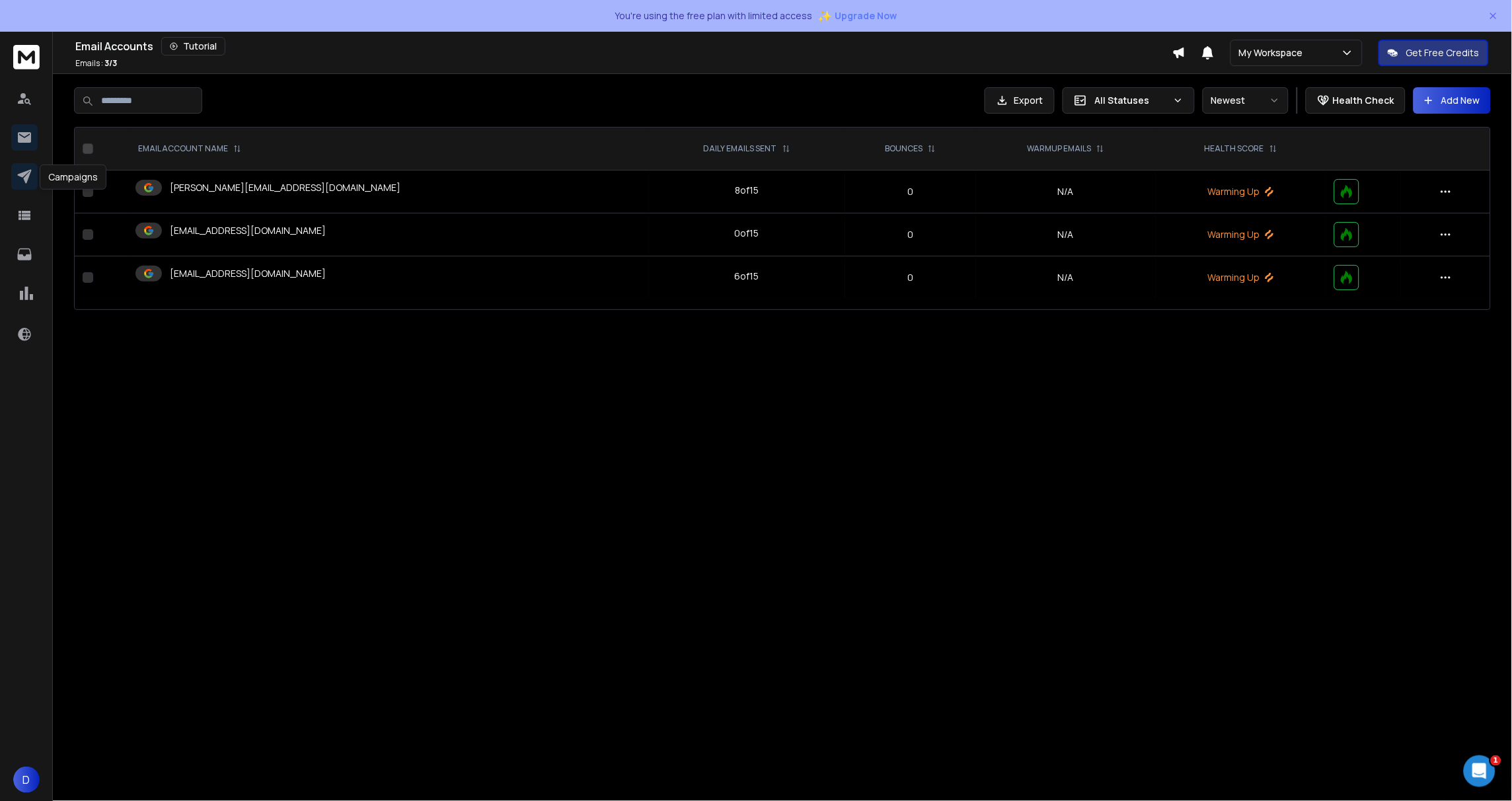
click at [27, 172] on icon at bounding box center [24, 177] width 14 height 14
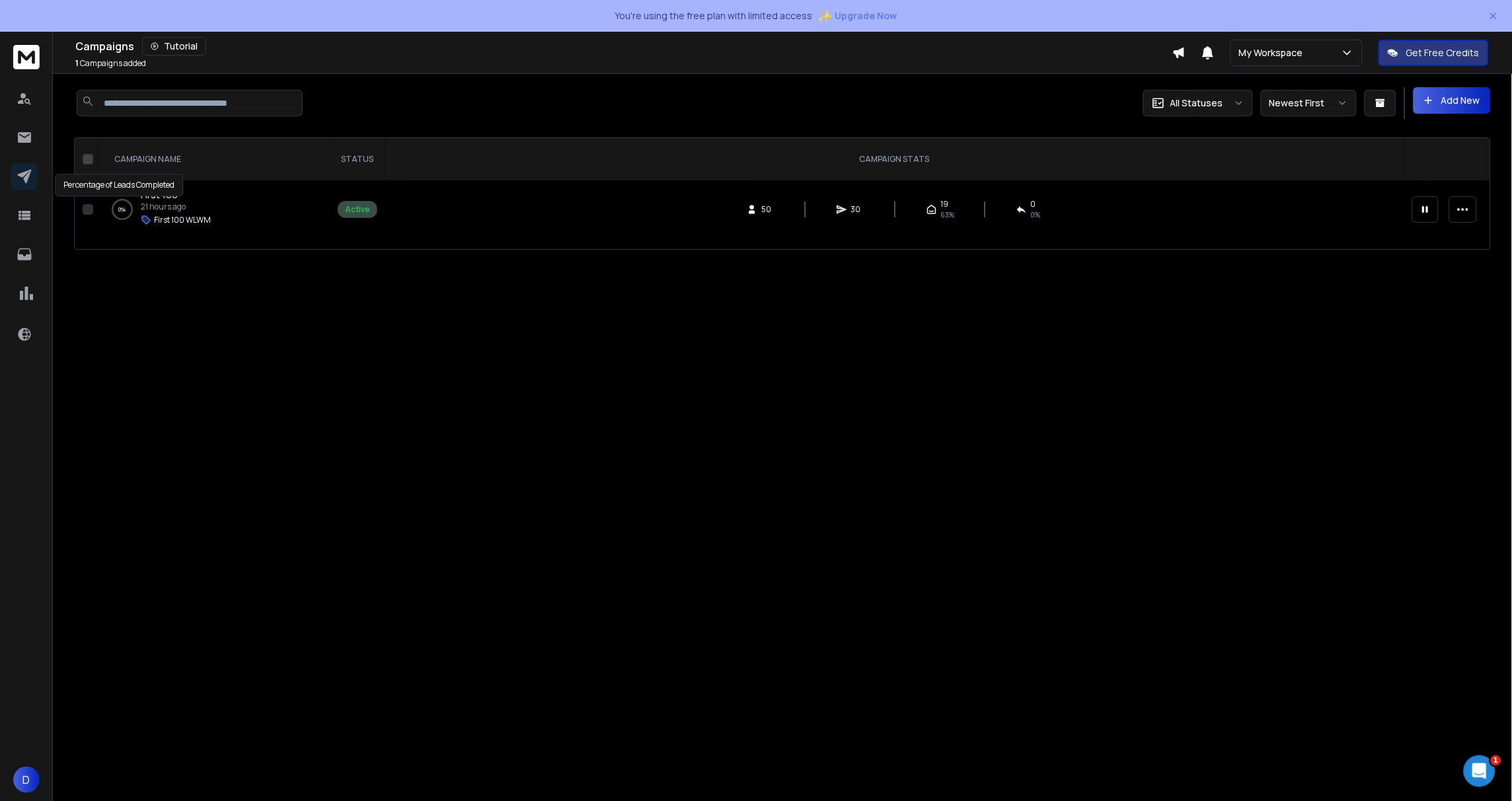
click at [121, 211] on p "0 %" at bounding box center [122, 210] width 8 height 13
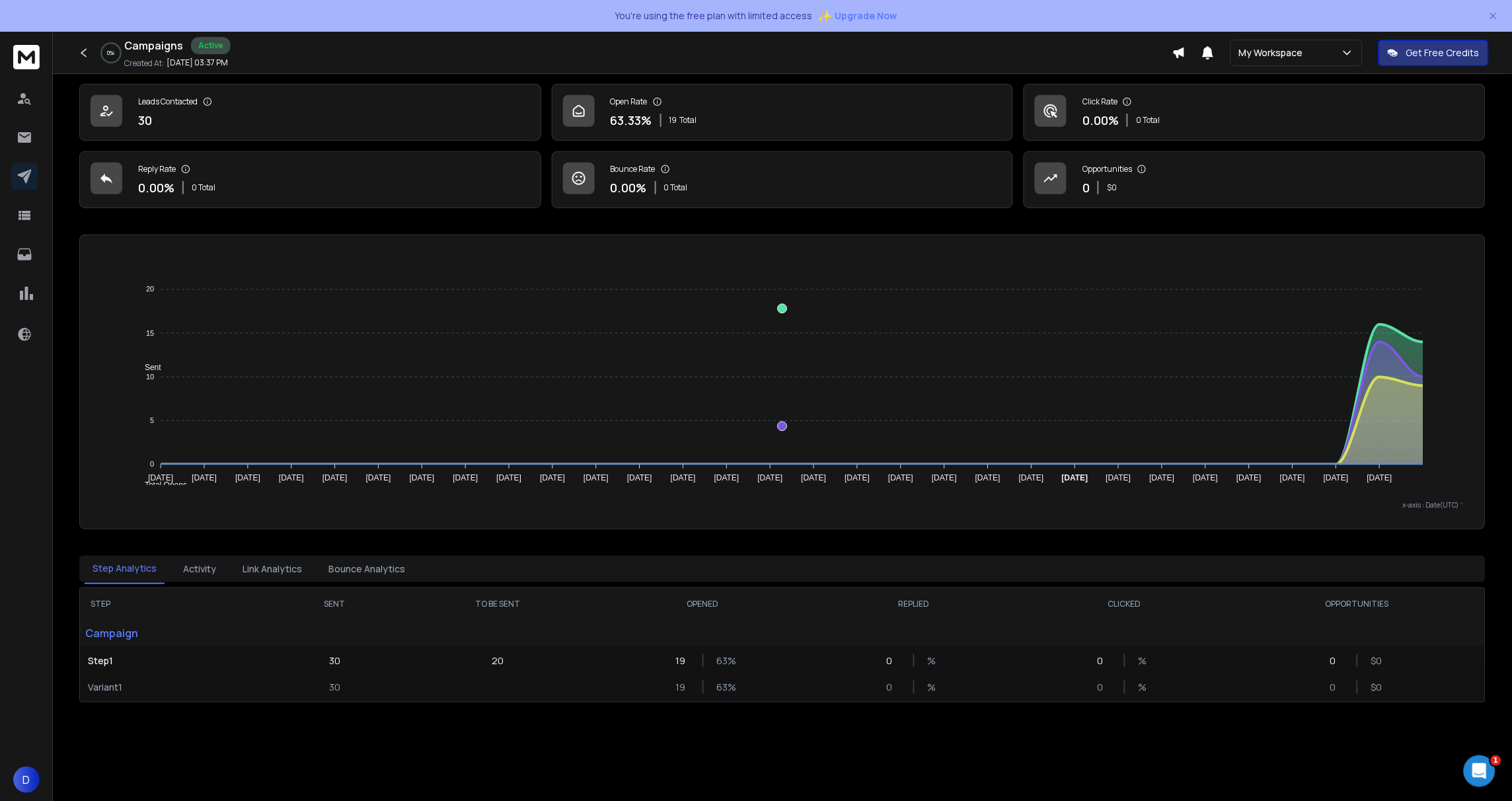
scroll to position [181, 0]
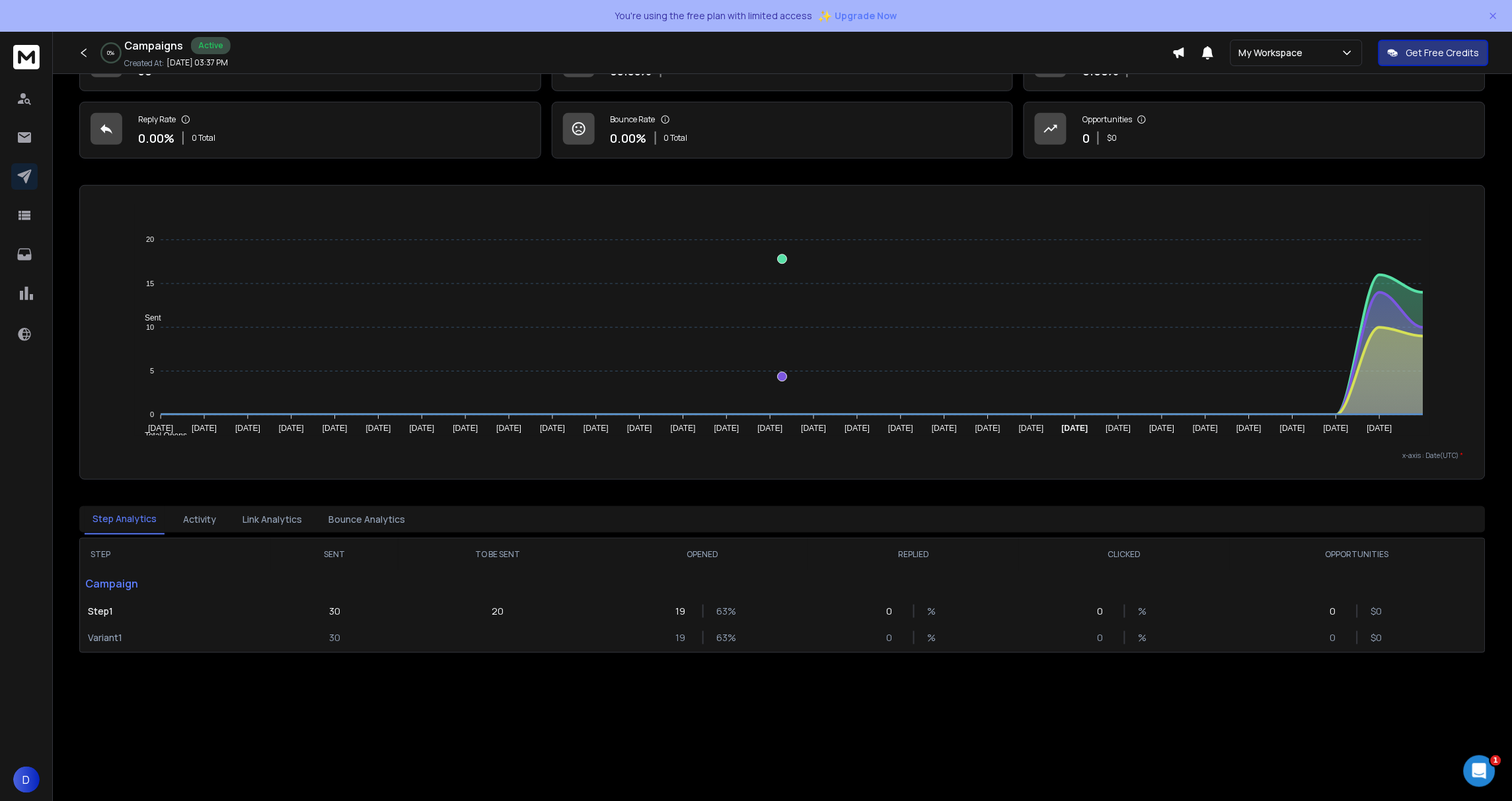
click at [188, 516] on button "Activity" at bounding box center [199, 519] width 49 height 29
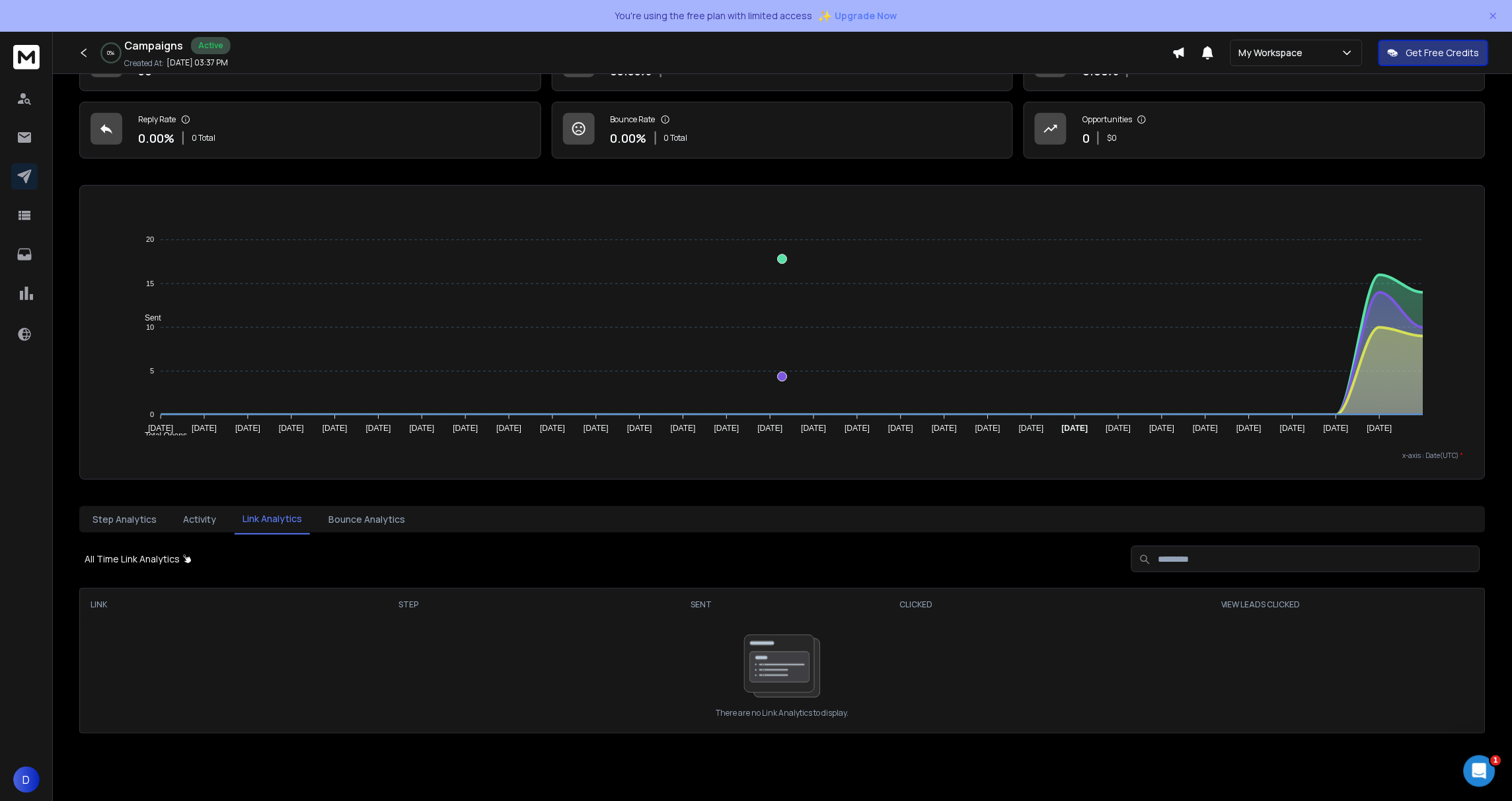
click at [375, 510] on button "Bounce Analytics" at bounding box center [367, 519] width 92 height 29
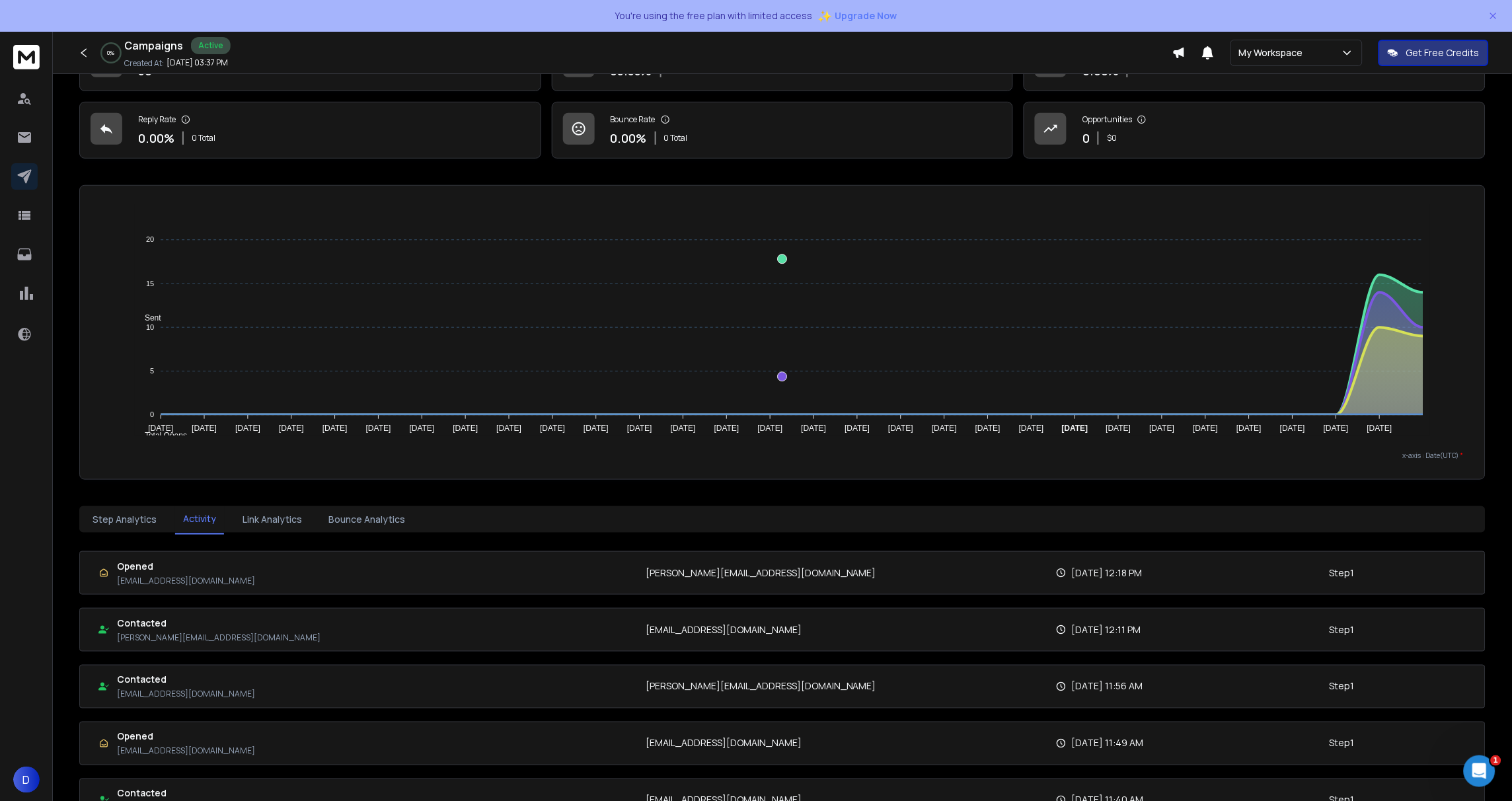
click at [190, 519] on button "Activity" at bounding box center [199, 519] width 49 height 30
click at [118, 515] on button "Step Analytics" at bounding box center [124, 519] width 80 height 29
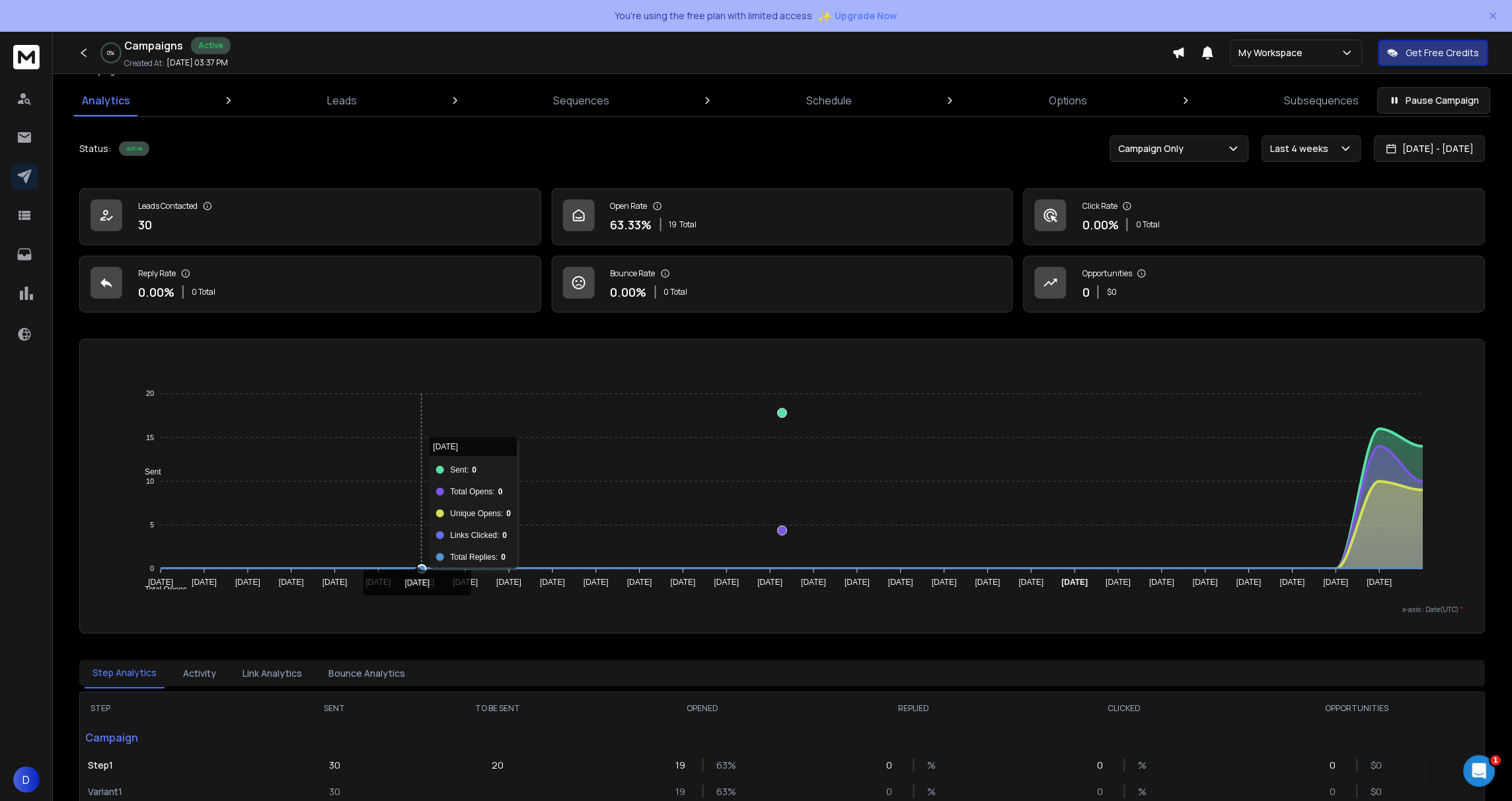
scroll to position [0, 0]
